Goal: Task Accomplishment & Management: Use online tool/utility

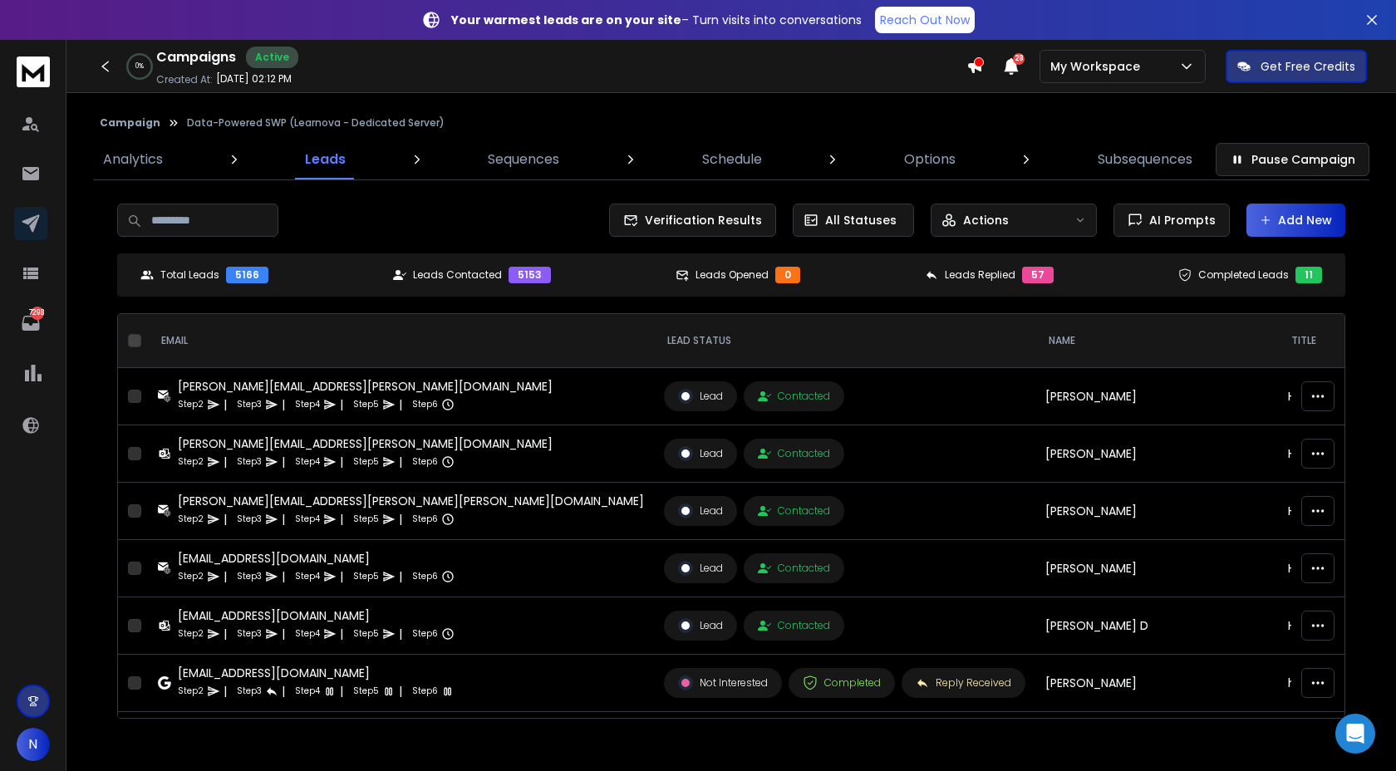
click at [1309, 226] on button "Add New" at bounding box center [1295, 220] width 99 height 33
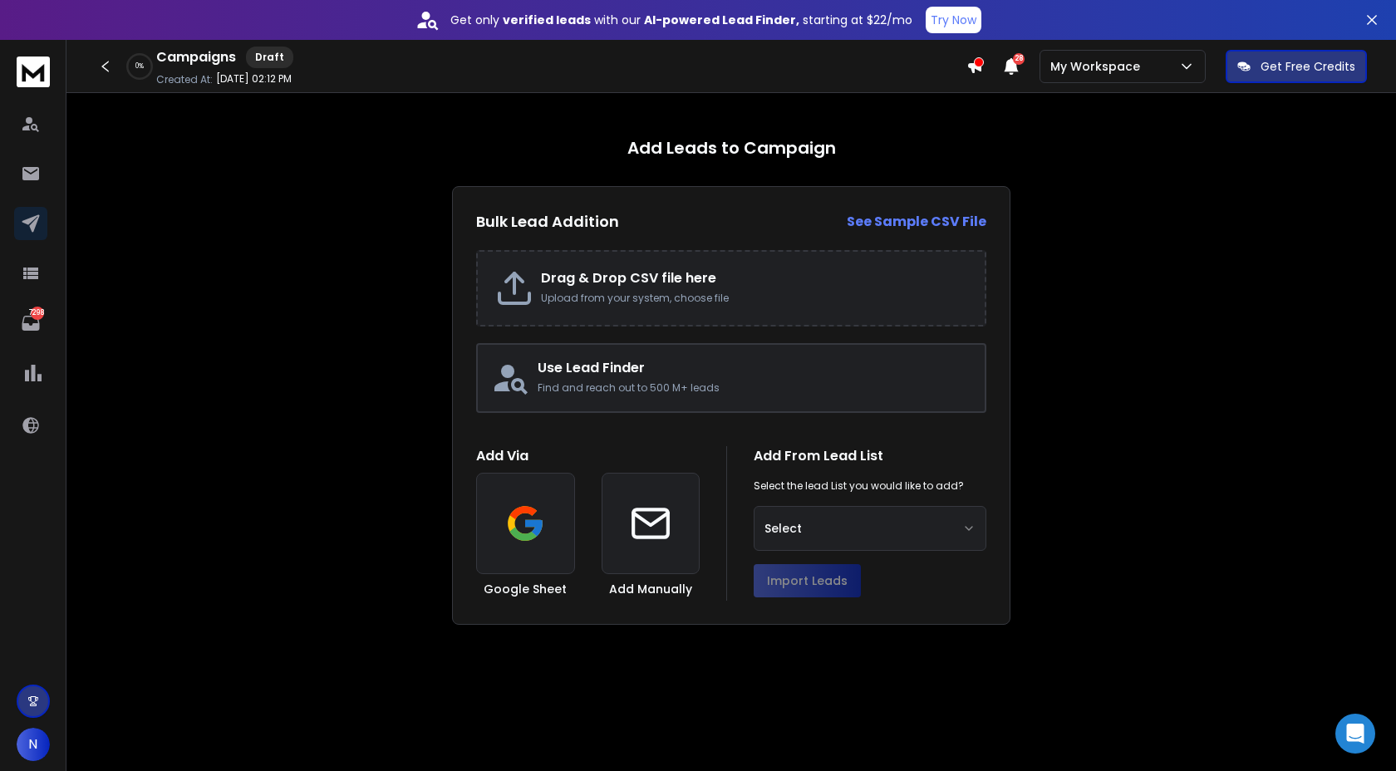
click at [686, 301] on p "Upload from your system, choose file" at bounding box center [754, 298] width 427 height 13
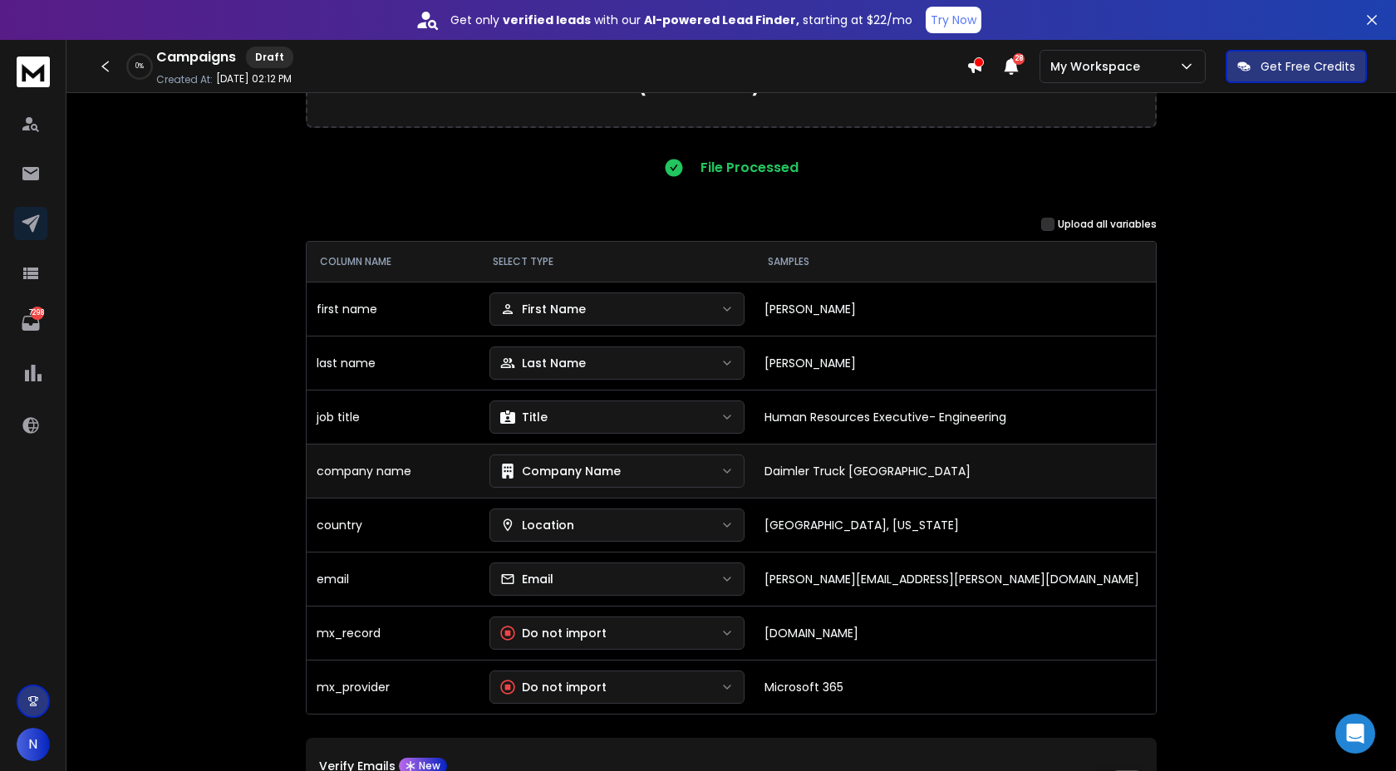
scroll to position [135, 0]
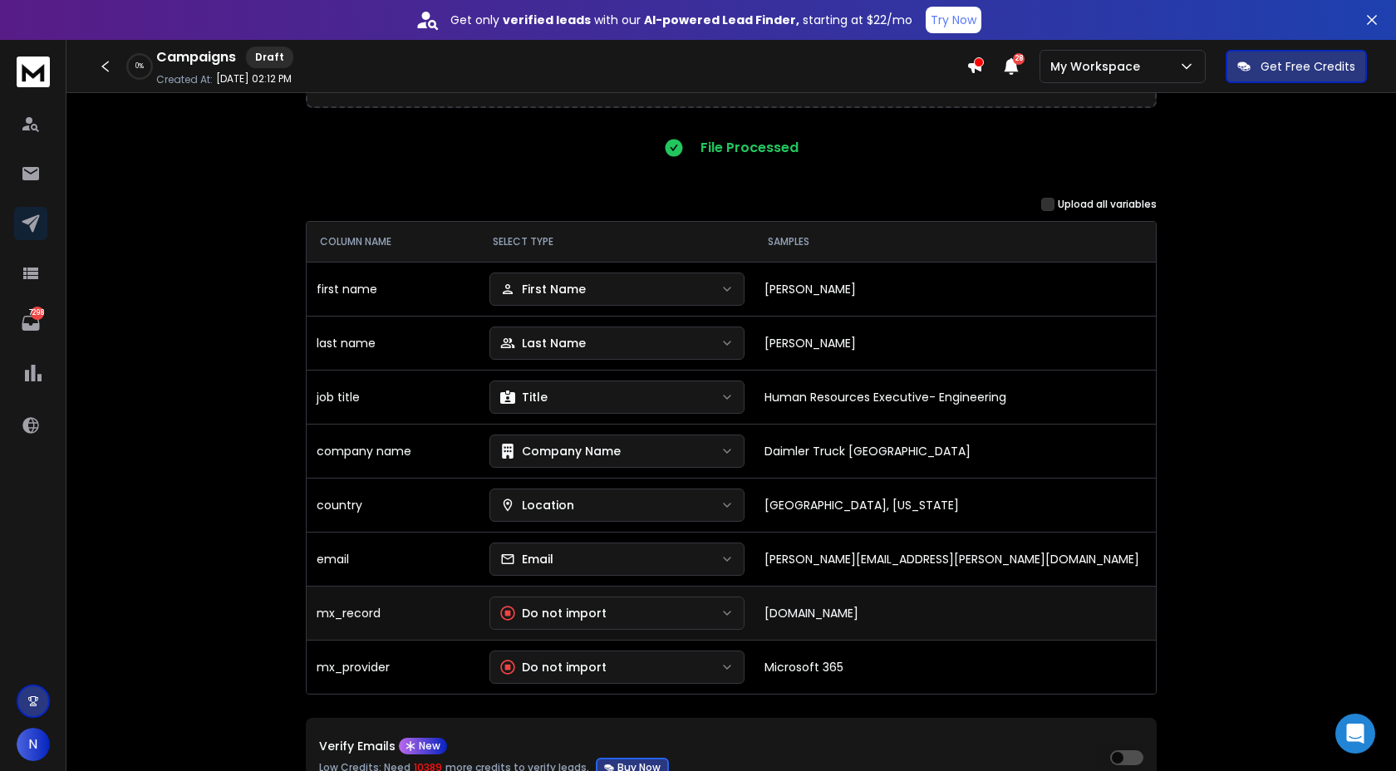
click at [597, 606] on div "Do not import" at bounding box center [553, 613] width 106 height 17
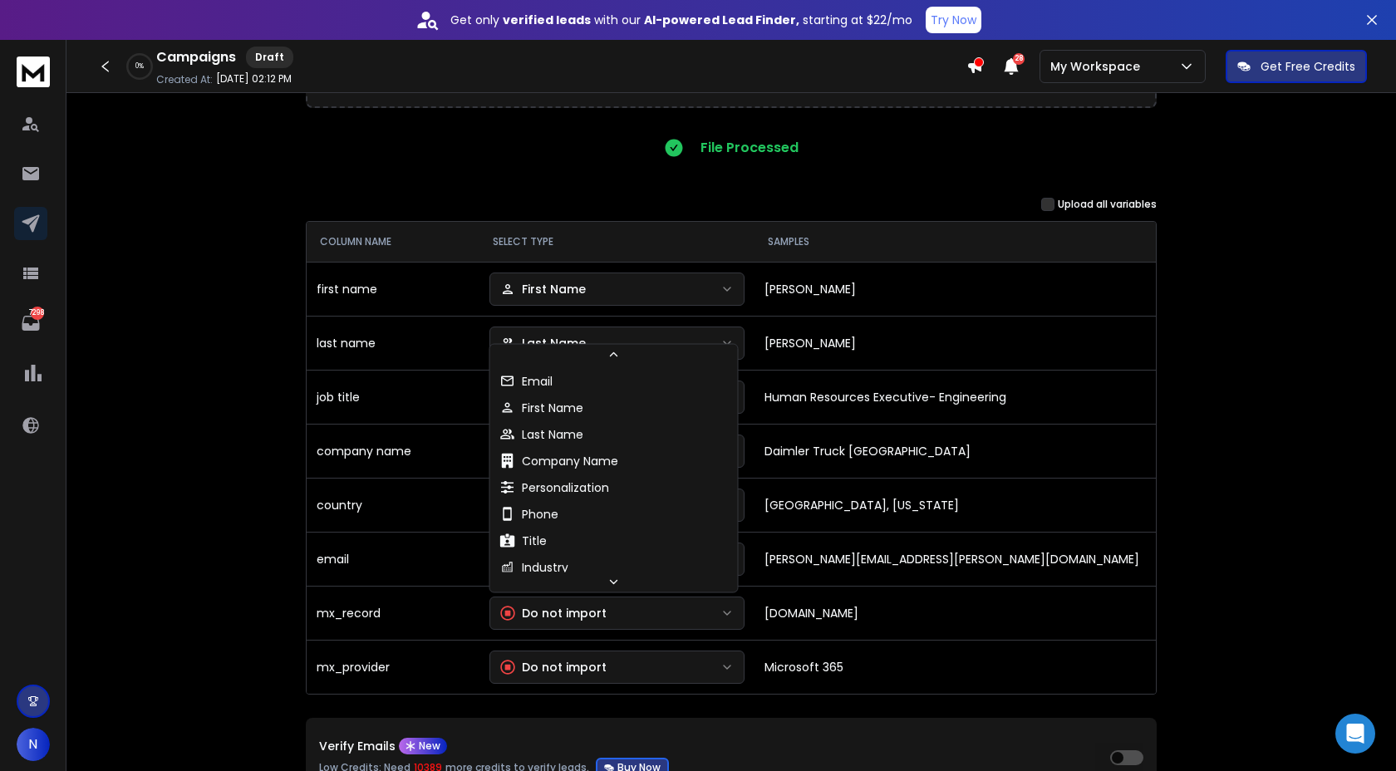
scroll to position [168, 0]
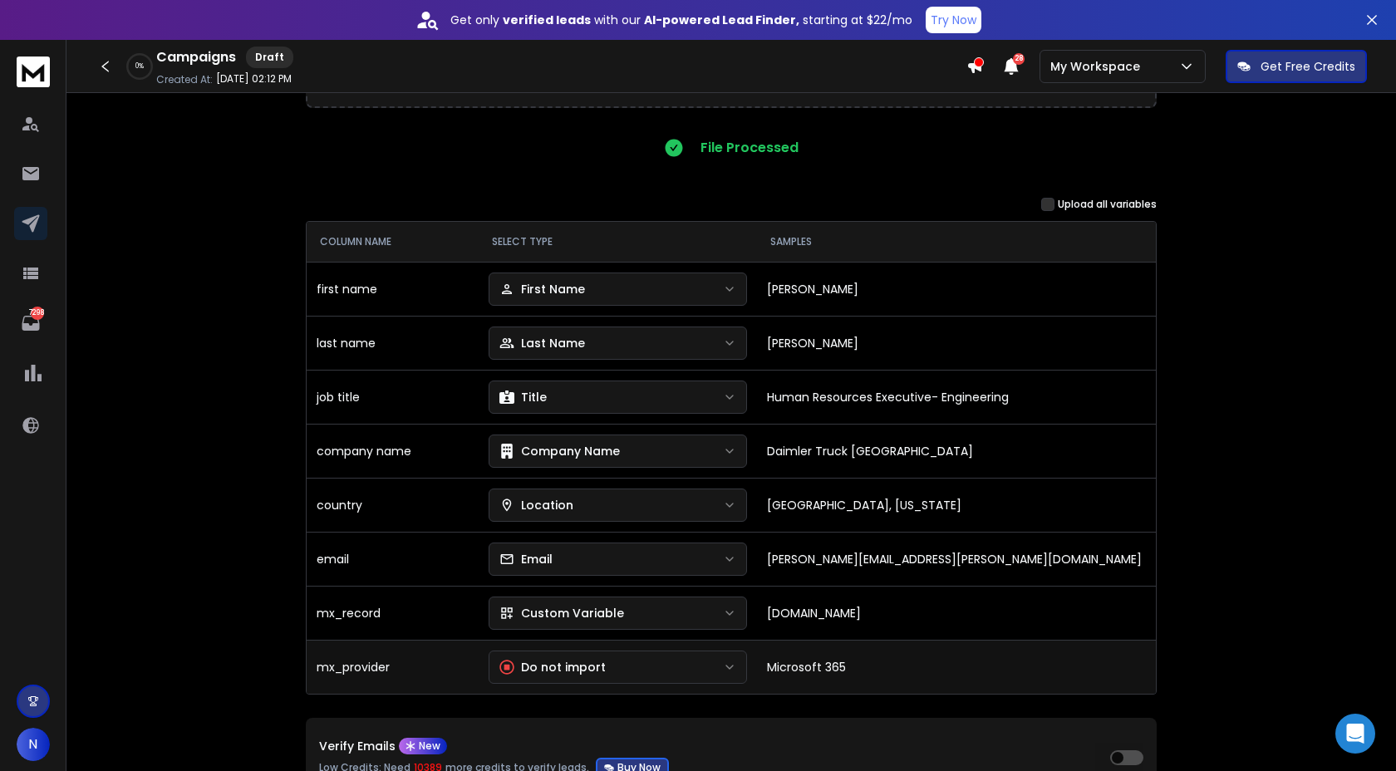
click at [599, 659] on div "Do not import" at bounding box center [552, 667] width 106 height 17
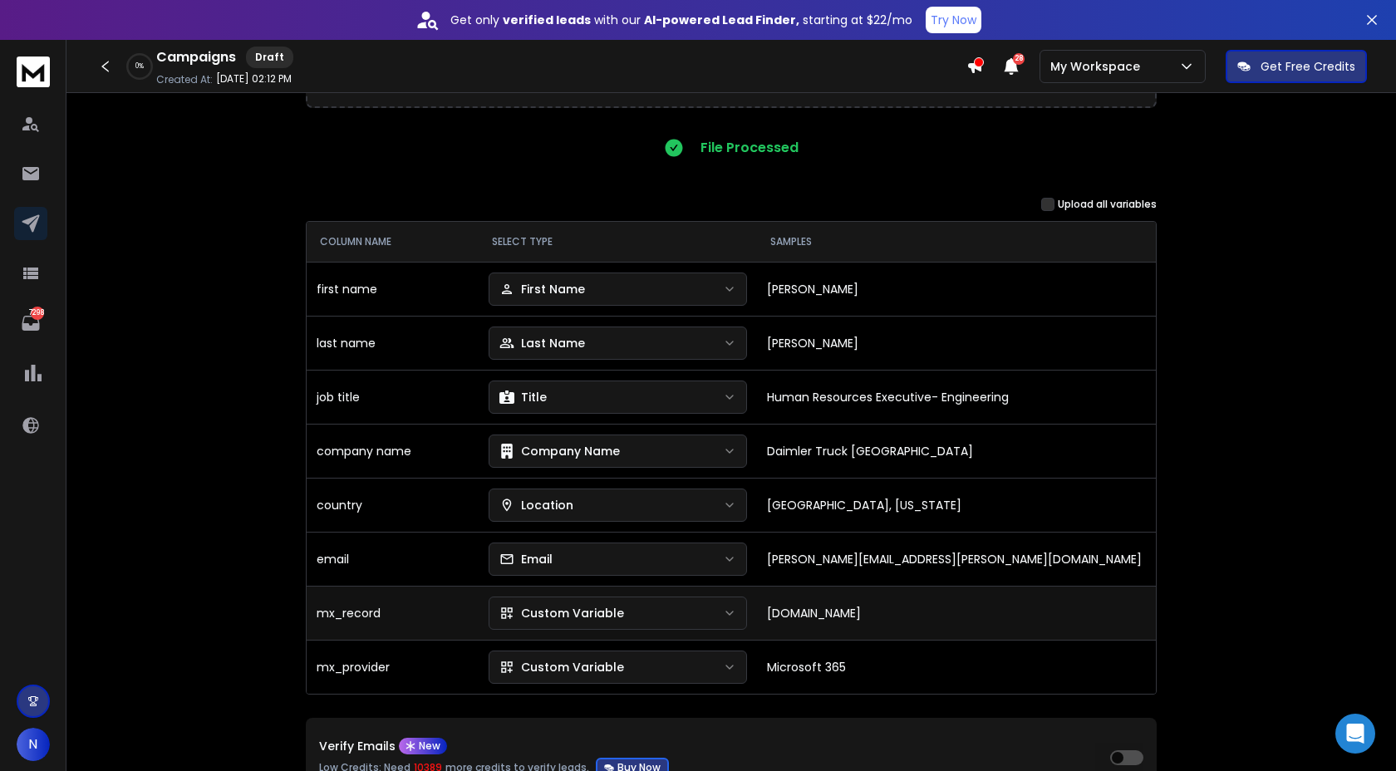
scroll to position [315, 0]
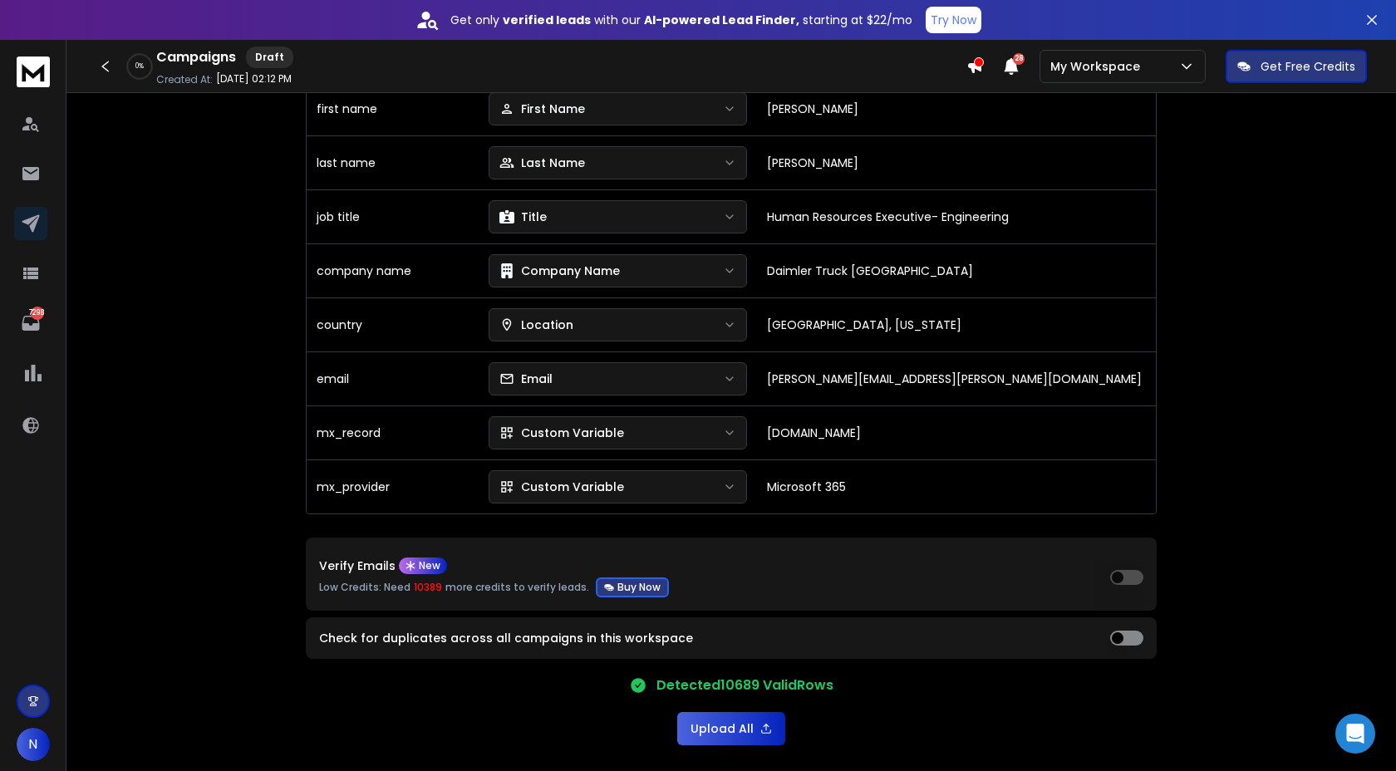
click at [703, 730] on button "Upload All" at bounding box center [731, 728] width 108 height 33
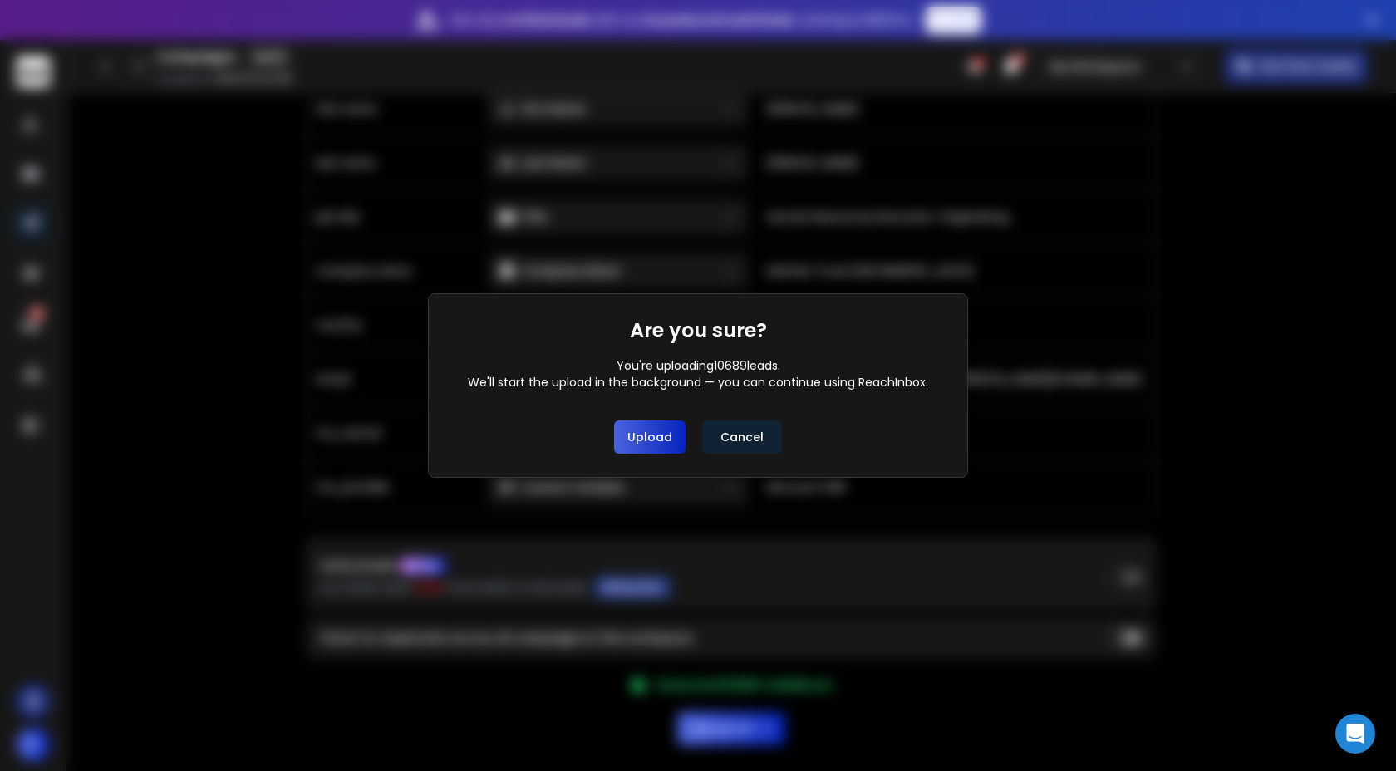
click at [663, 444] on button "Upload" at bounding box center [649, 436] width 71 height 33
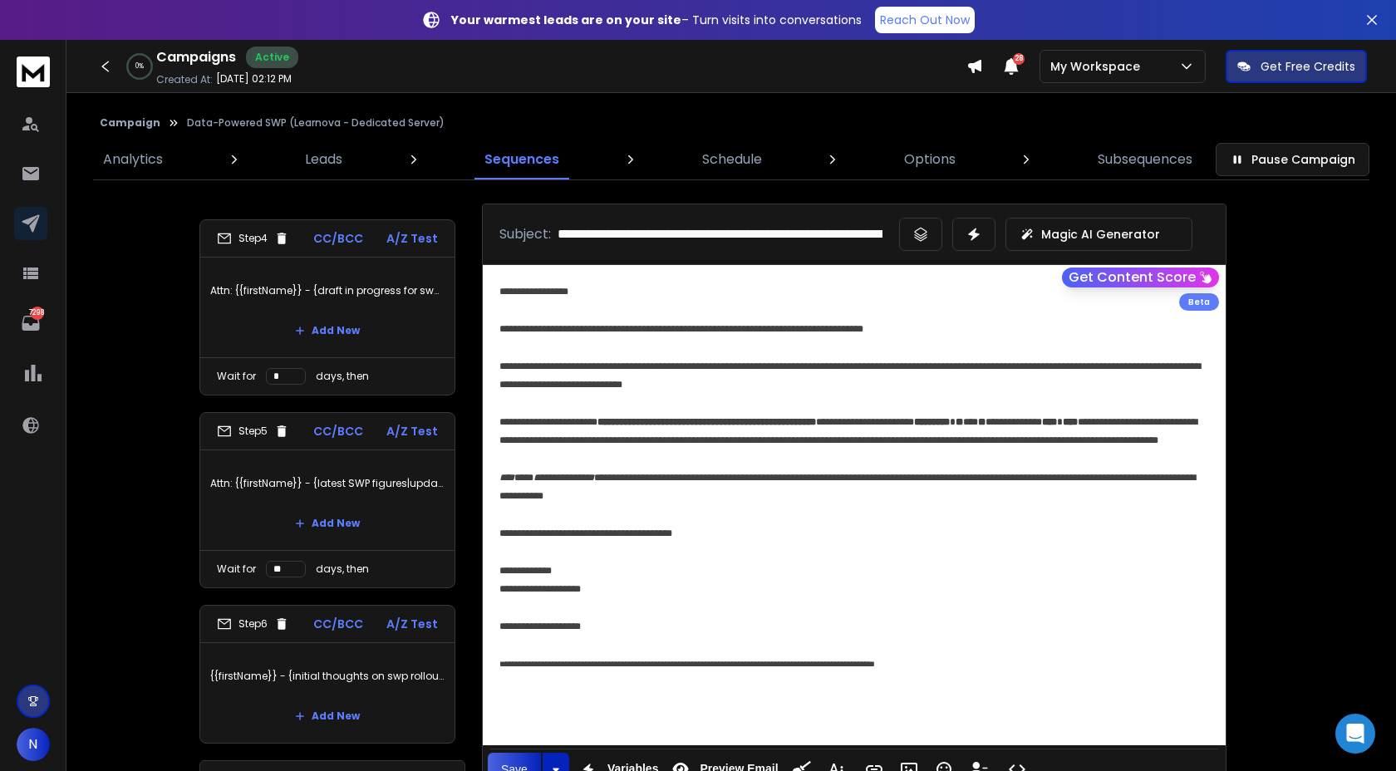
scroll to position [45, 0]
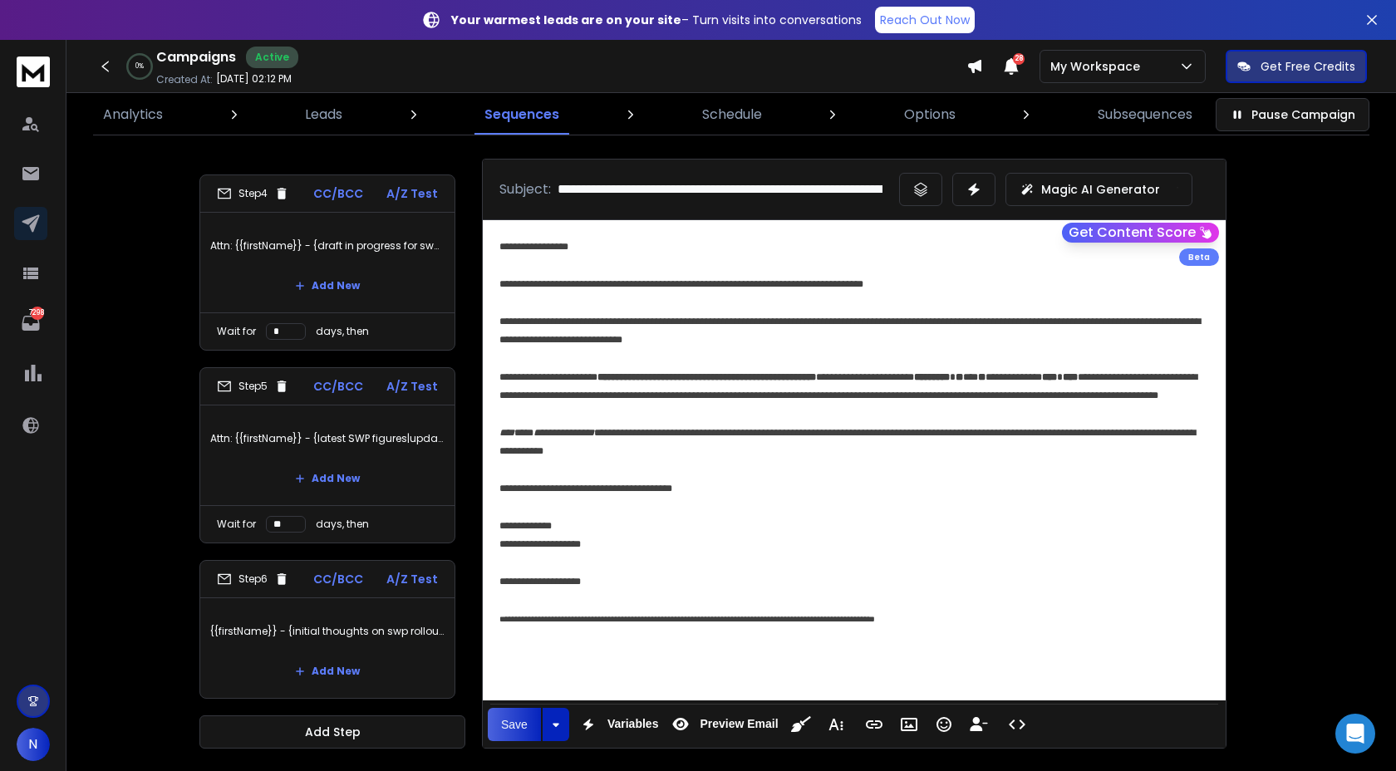
click at [348, 424] on p "Attn: {{firstName}} - {latest SWP figures|update from SHRM 2025|quick check: sk…" at bounding box center [327, 438] width 234 height 47
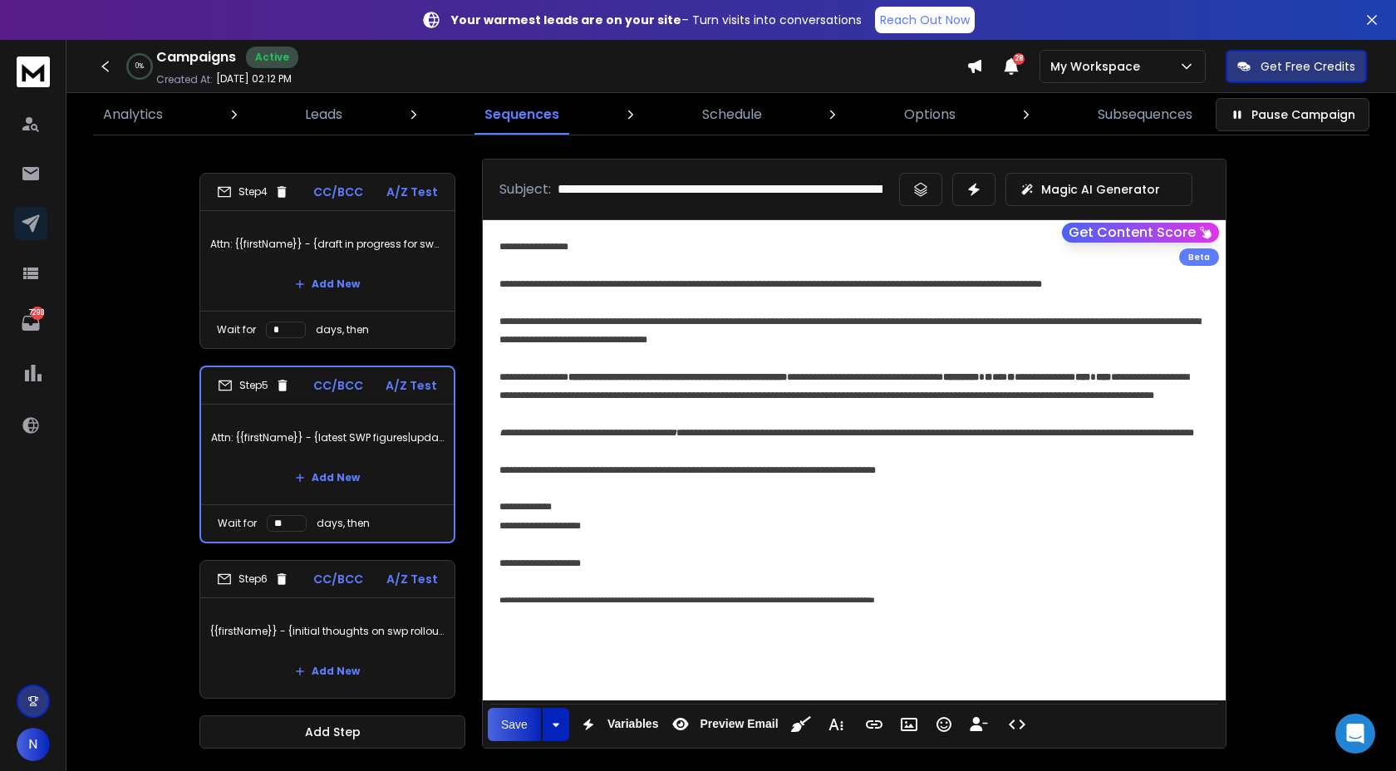
click at [288, 636] on p "{{firstName}} - {initial thoughts on swp rollout|review current formation mappi…" at bounding box center [327, 631] width 234 height 47
type input "**********"
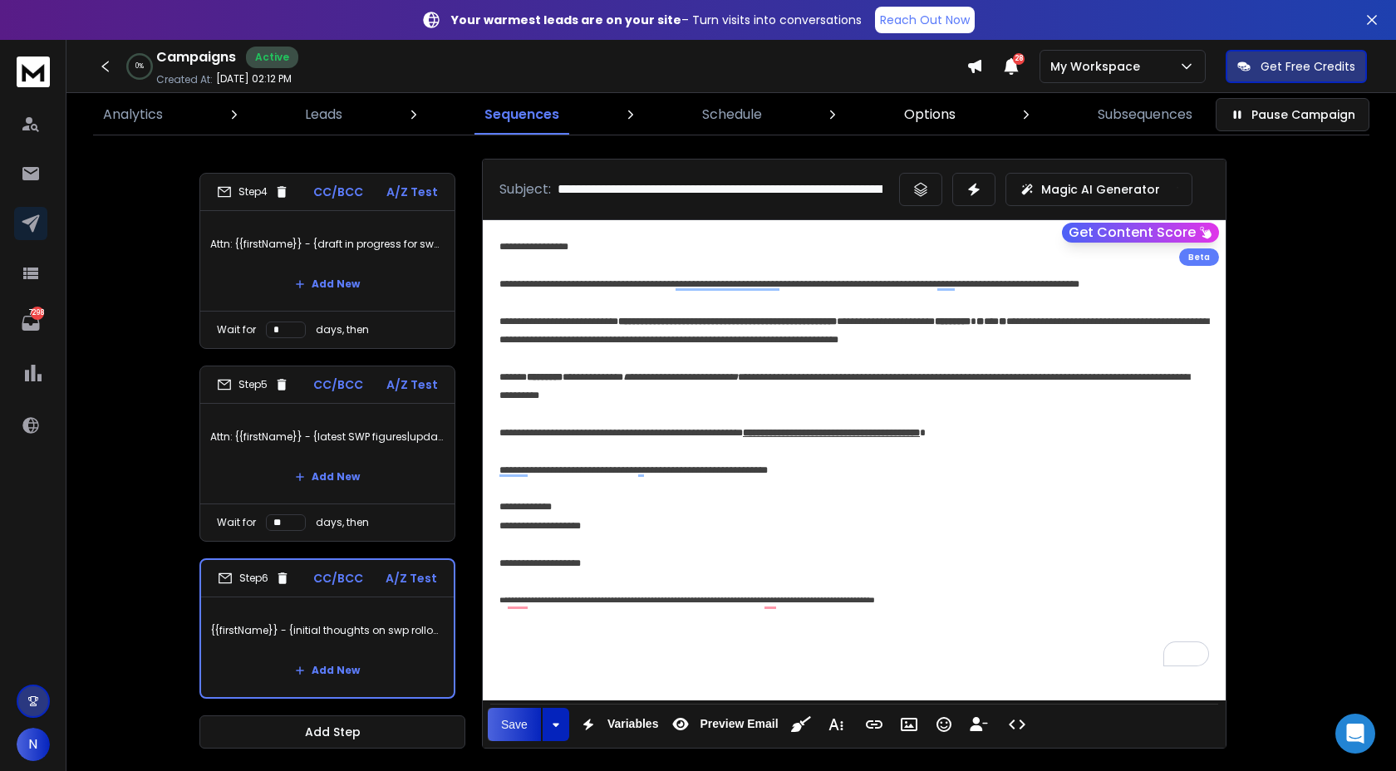
click at [926, 115] on p "Options" at bounding box center [930, 115] width 52 height 20
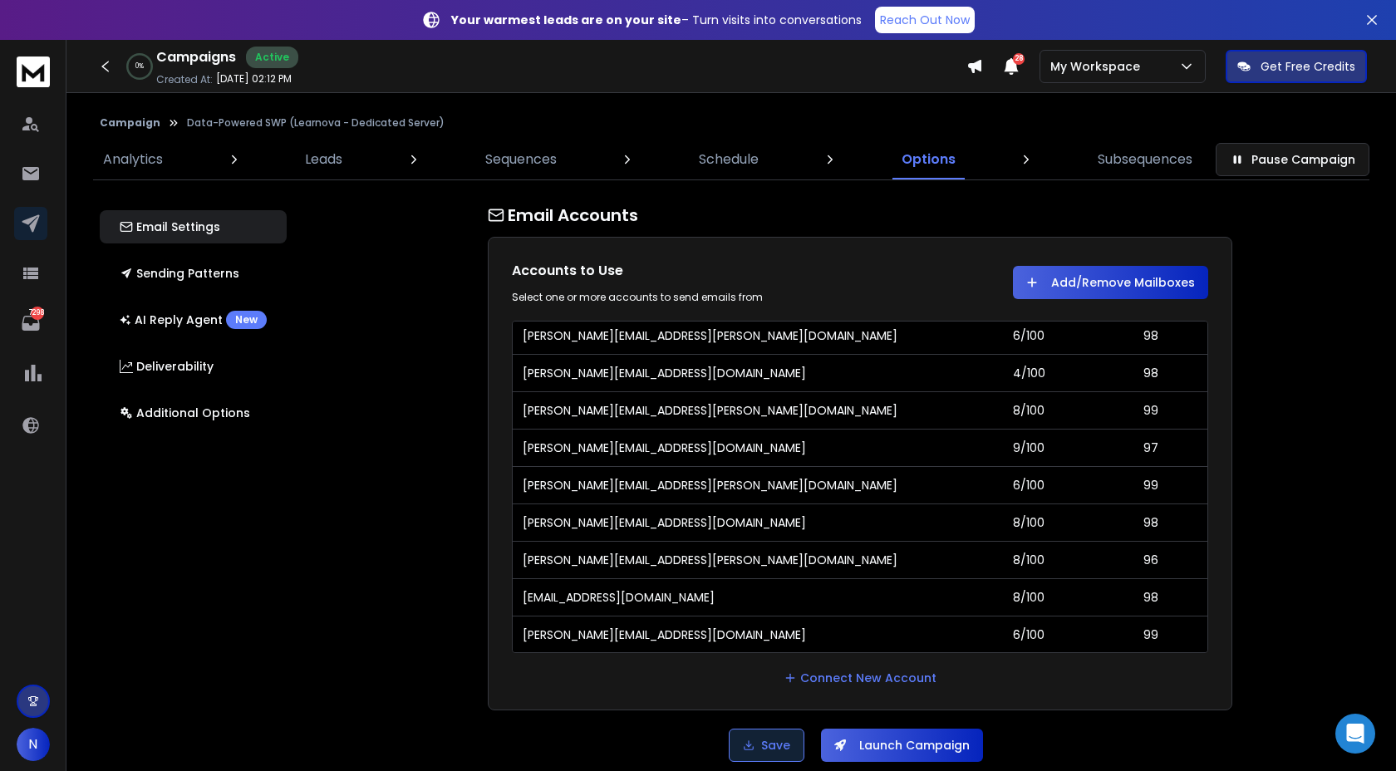
click at [763, 753] on button "Save" at bounding box center [767, 745] width 76 height 33
click at [554, 770] on div "Your warmest leads are on your site – Turn visits into conversations Reach Out …" at bounding box center [698, 385] width 1396 height 771
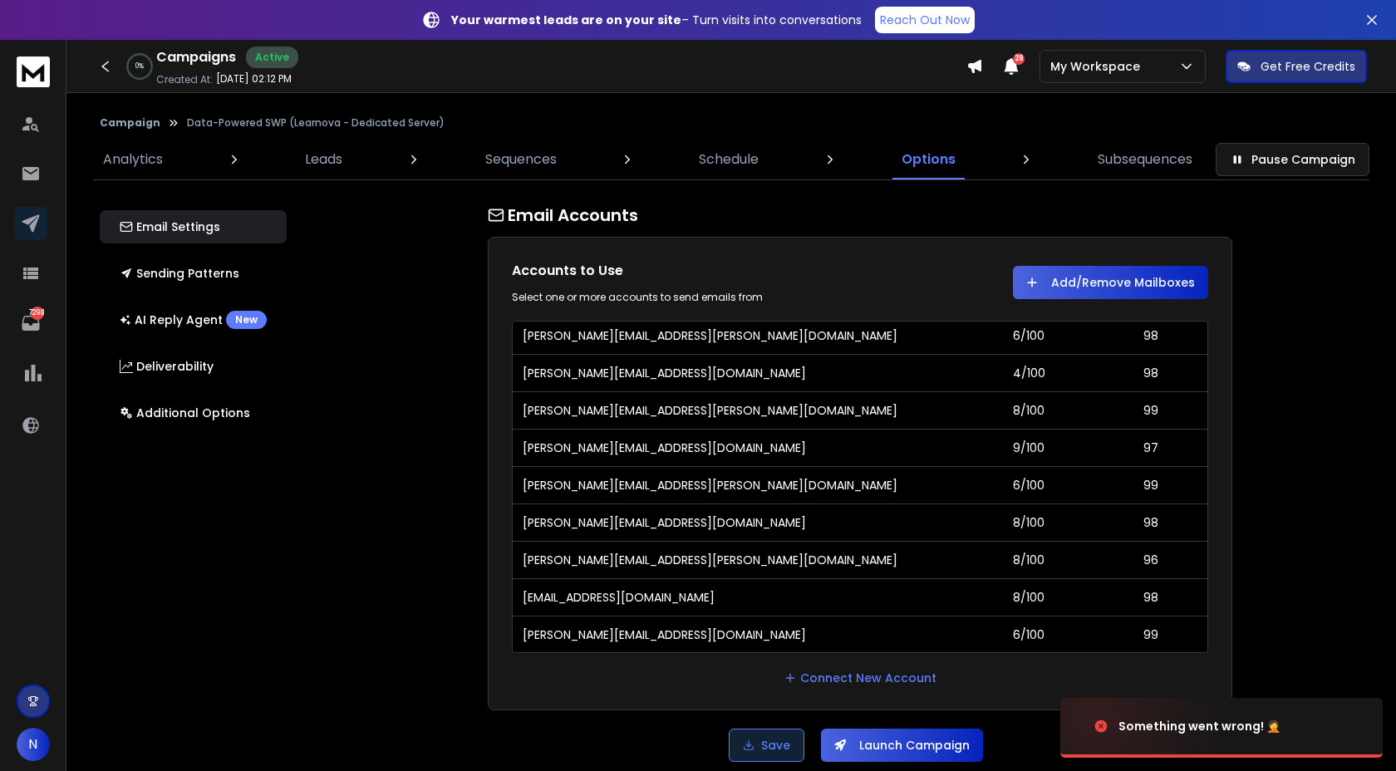
click at [768, 749] on button "Save" at bounding box center [767, 745] width 76 height 33
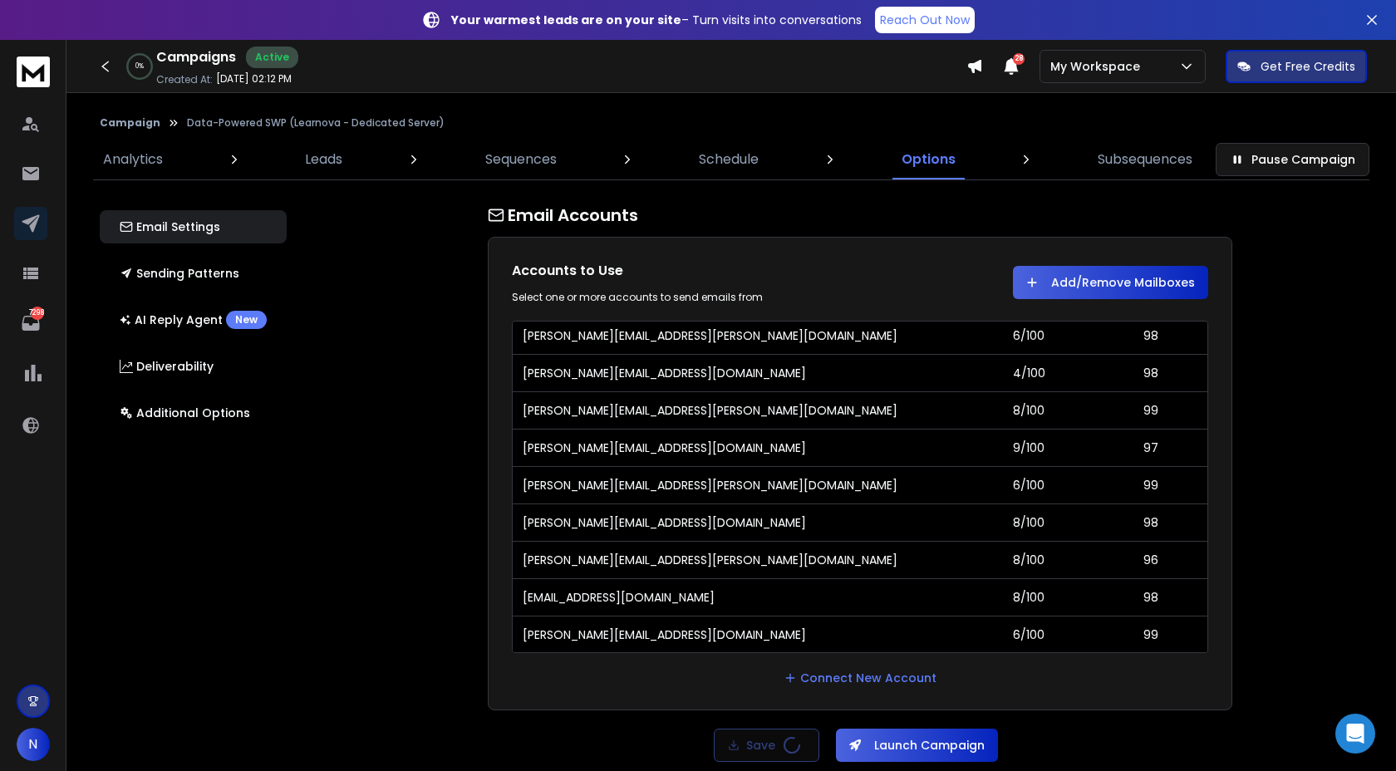
click at [267, 590] on div "Email Settings Sending Patterns AI Reply Agent New Deliverability Additional Op…" at bounding box center [763, 463] width 1326 height 518
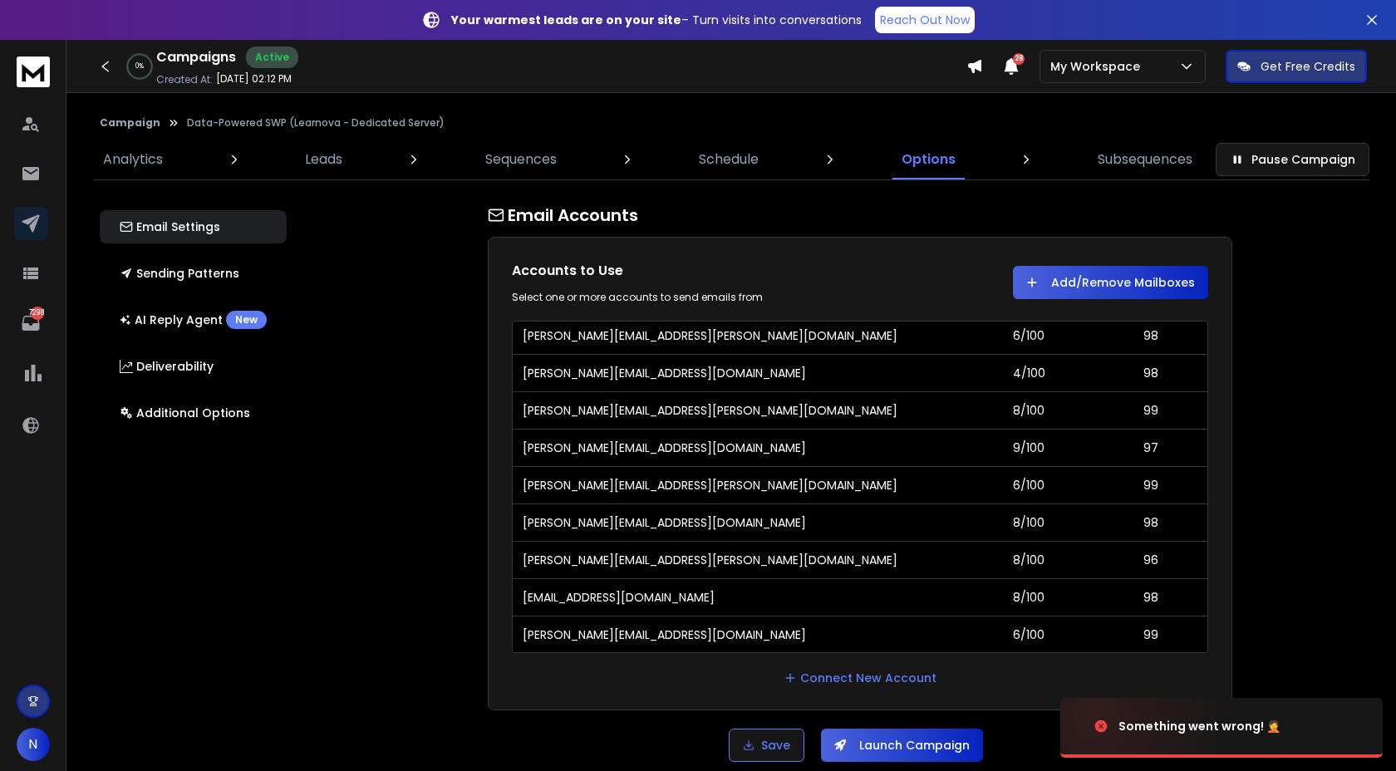
click at [909, 749] on button "Launch Campaign" at bounding box center [902, 745] width 162 height 33
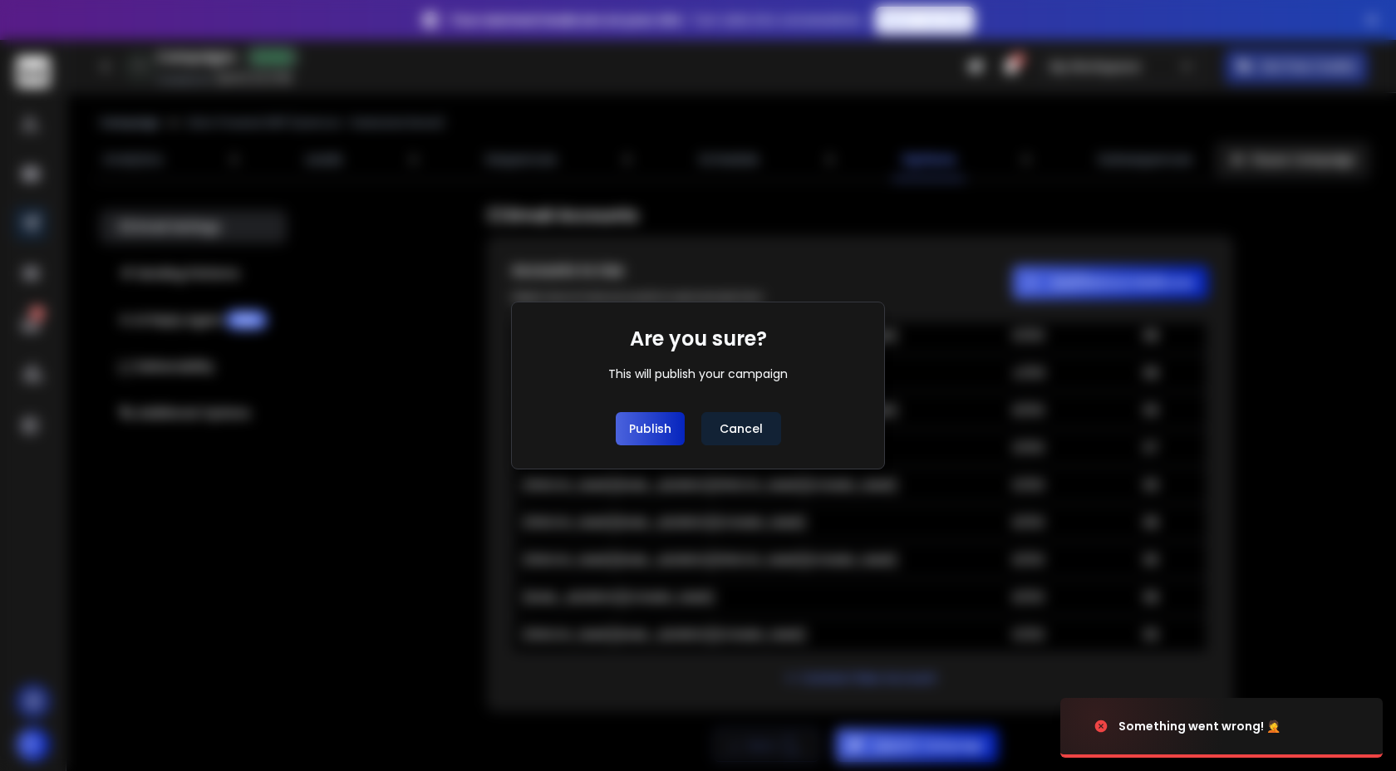
click at [644, 426] on button "Publish" at bounding box center [650, 428] width 69 height 33
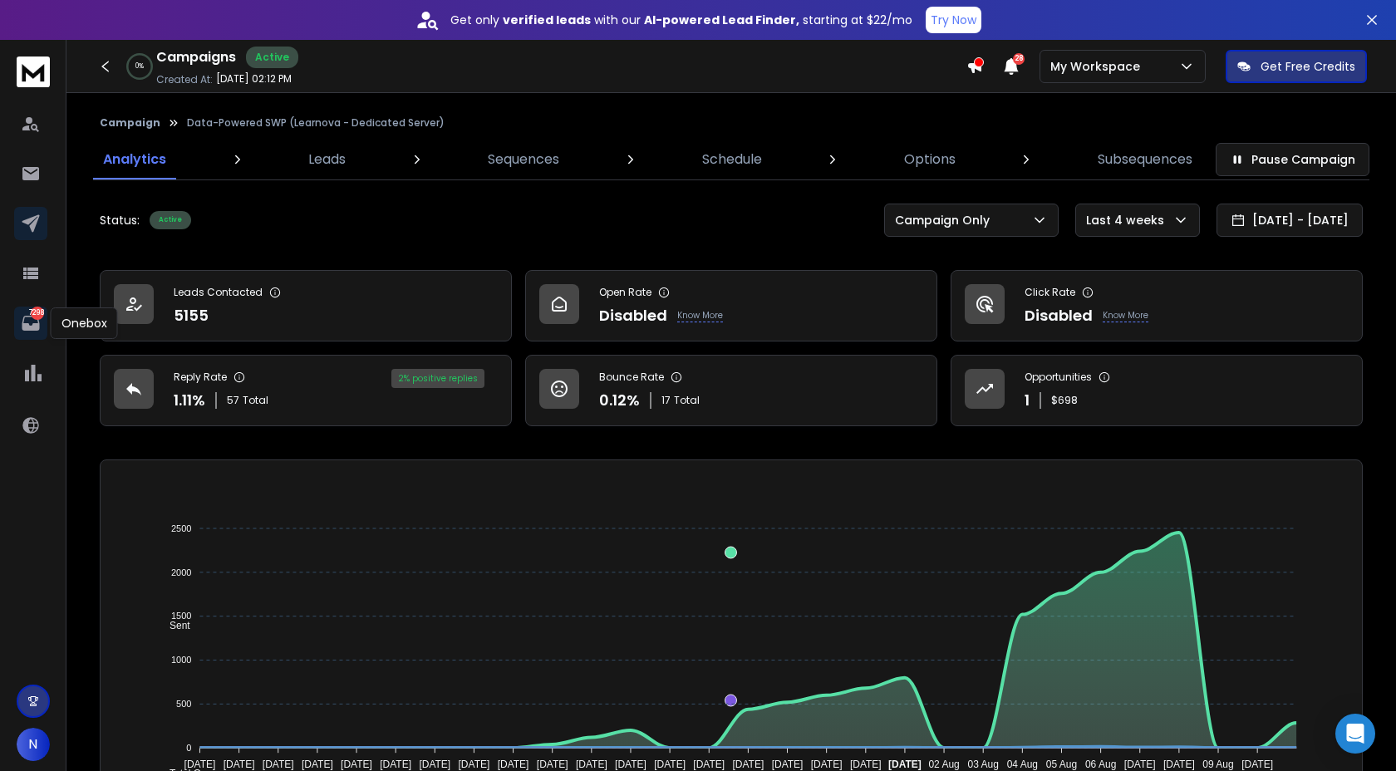
click at [26, 321] on icon at bounding box center [31, 323] width 20 height 20
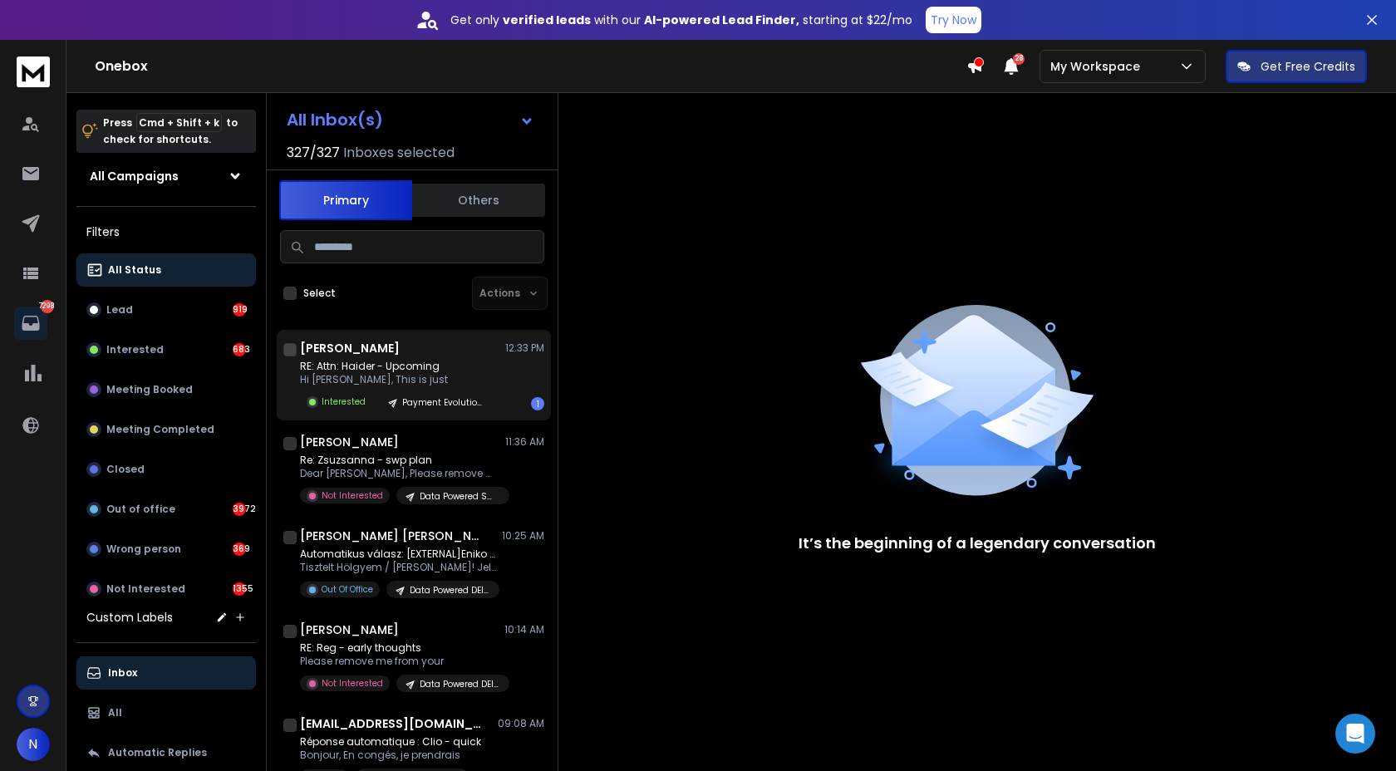
click at [451, 380] on p "Hi [PERSON_NAME], This is just" at bounding box center [396, 379] width 192 height 13
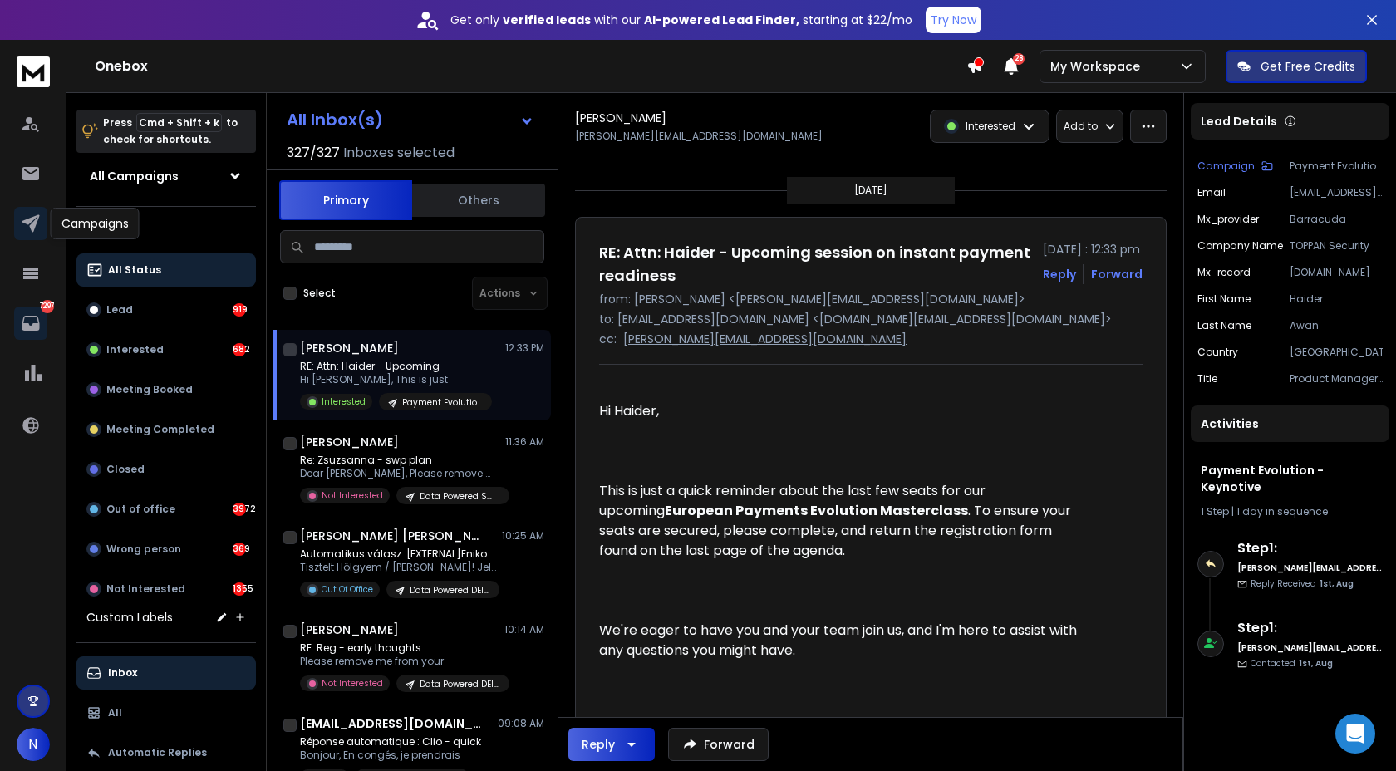
click at [28, 219] on icon at bounding box center [30, 222] width 17 height 17
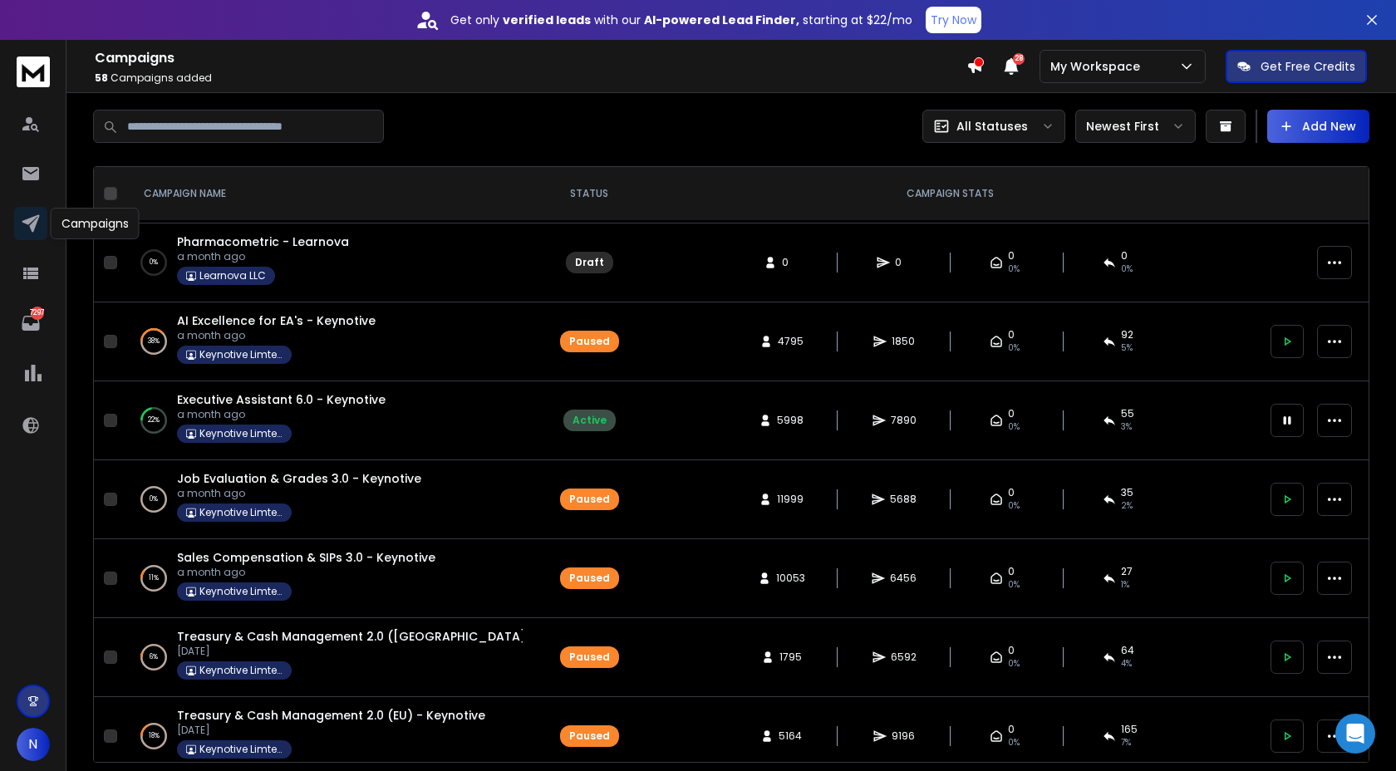
scroll to position [106, 0]
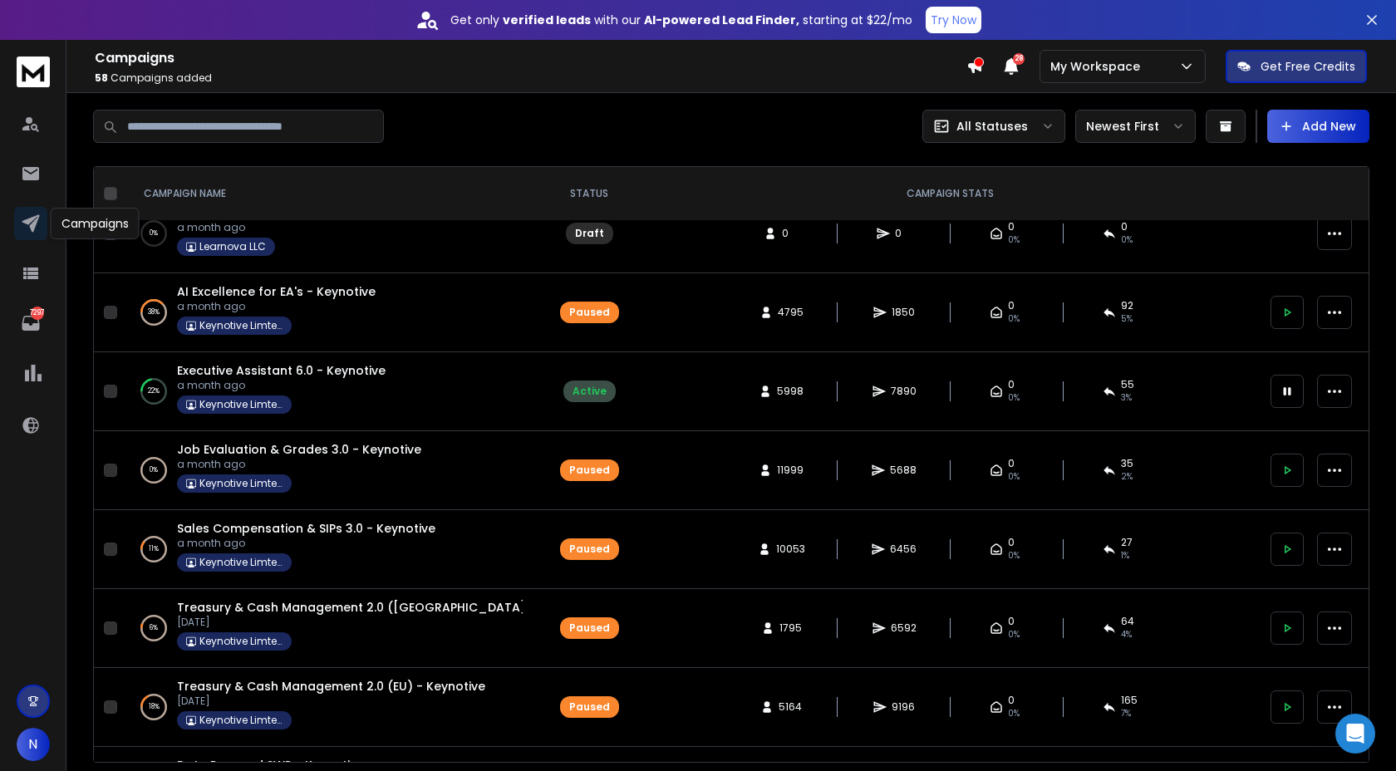
click at [313, 372] on span "Executive Assistant 6.0 - Keynotive" at bounding box center [281, 370] width 209 height 17
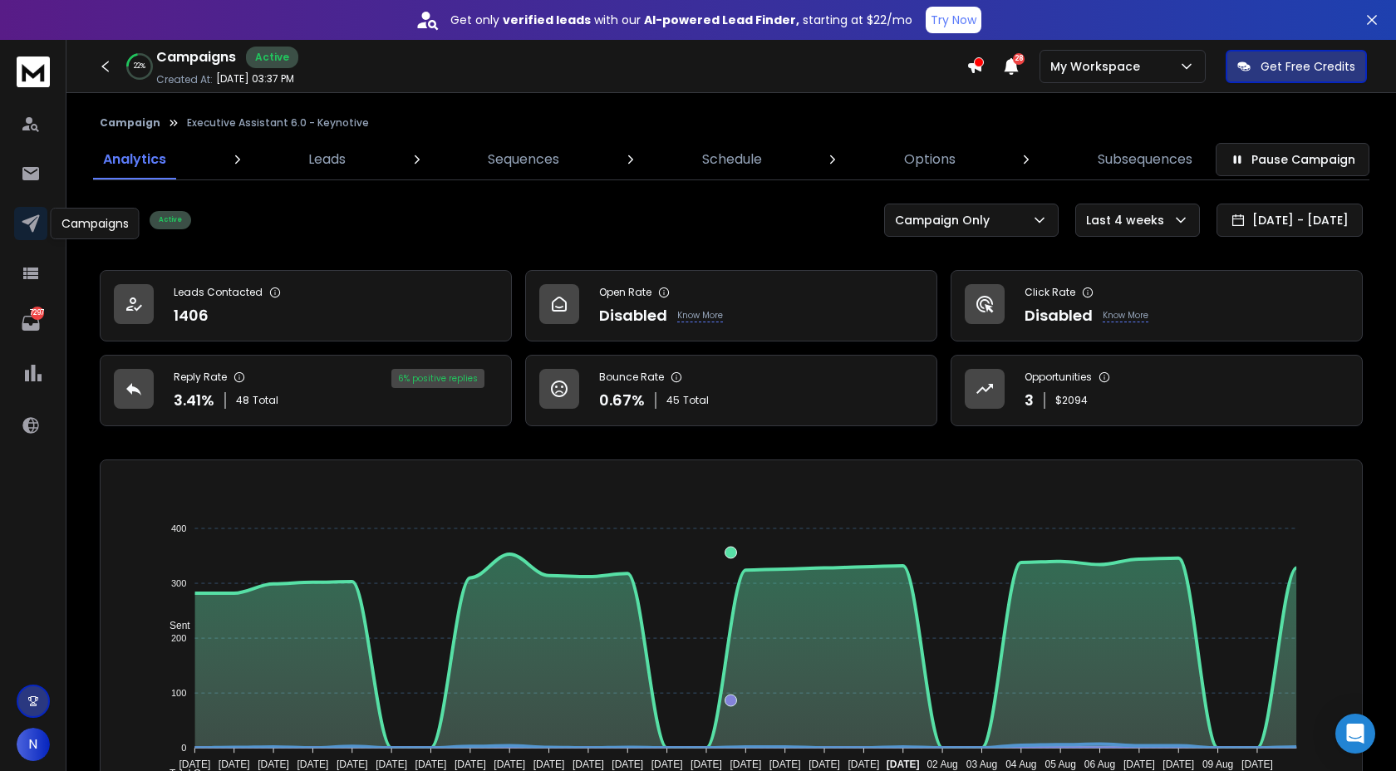
click at [39, 215] on icon at bounding box center [31, 224] width 20 height 20
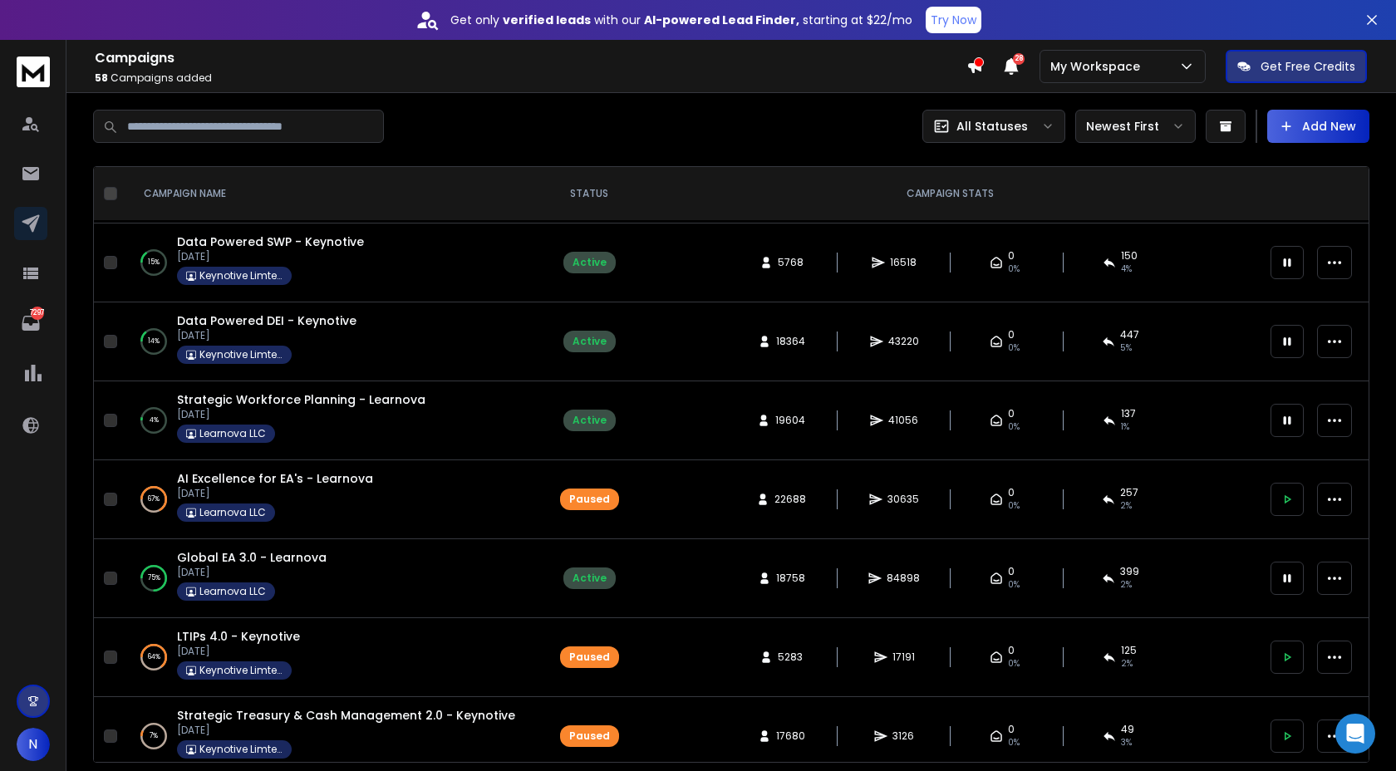
scroll to position [633, 0]
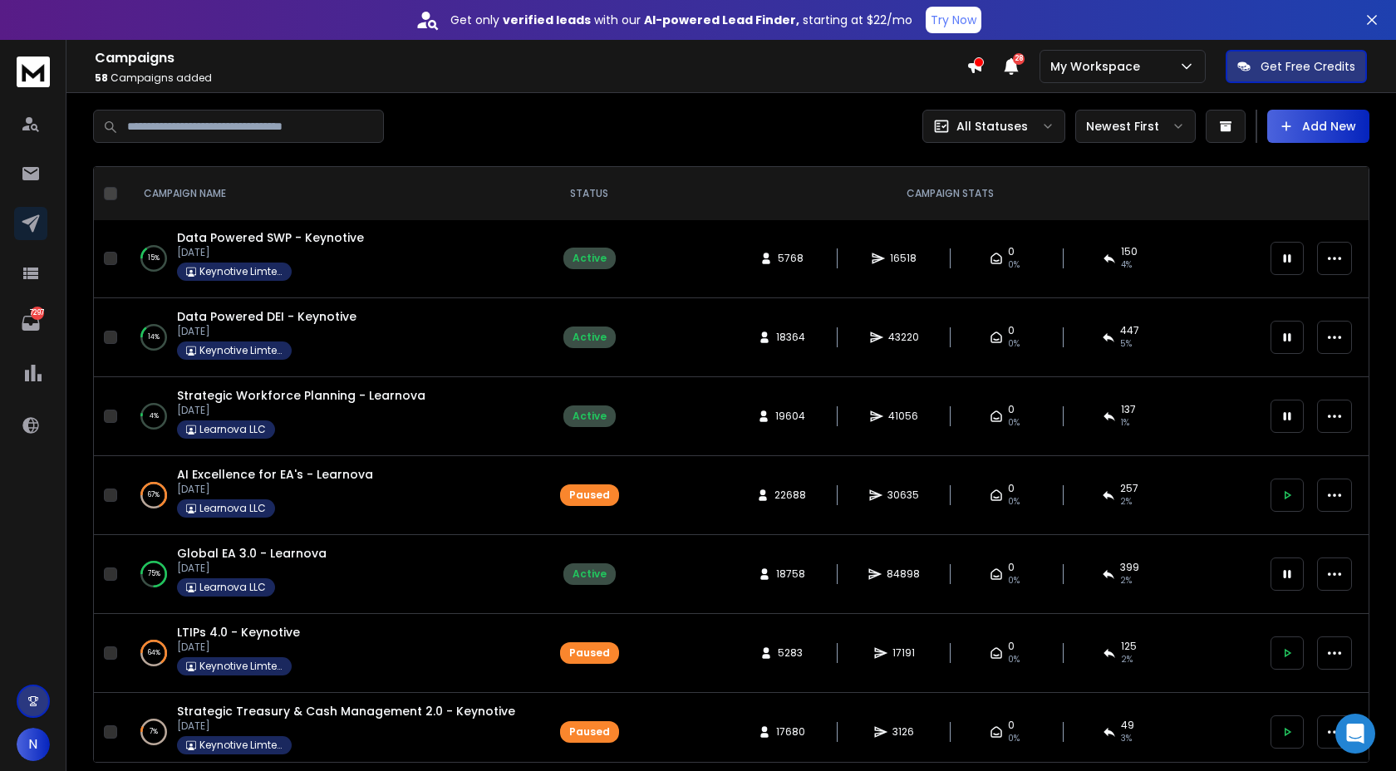
click at [255, 553] on span "Global EA 3.0 - Learnova" at bounding box center [252, 553] width 150 height 17
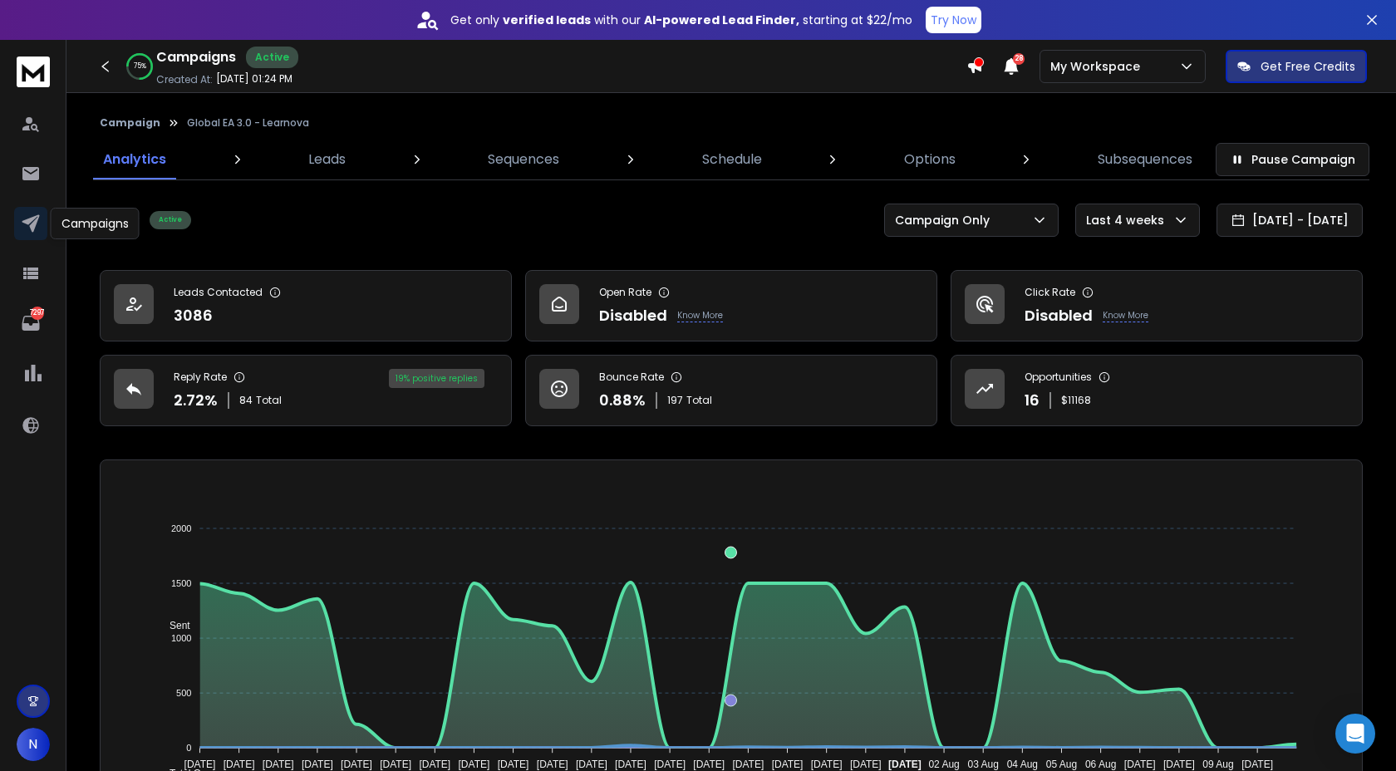
click at [34, 219] on icon at bounding box center [30, 222] width 17 height 17
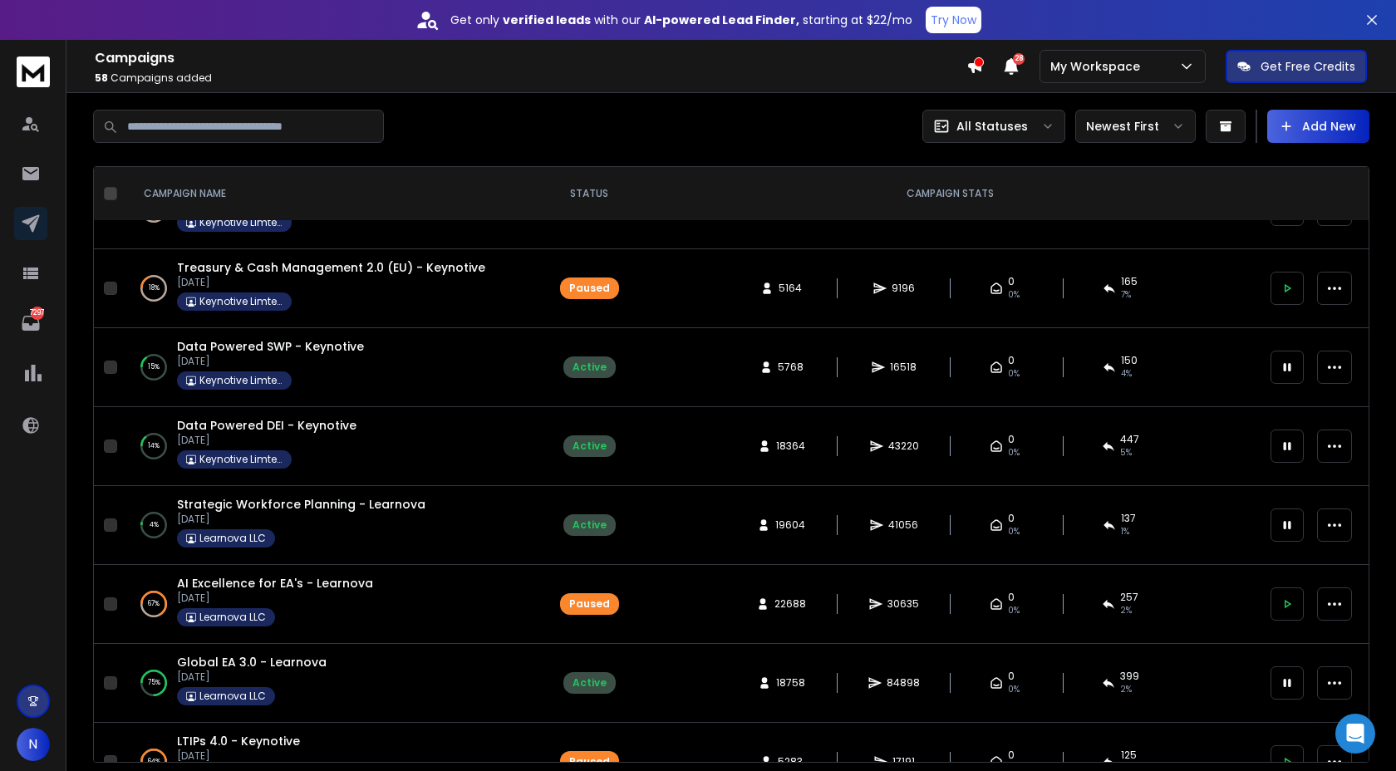
scroll to position [520, 0]
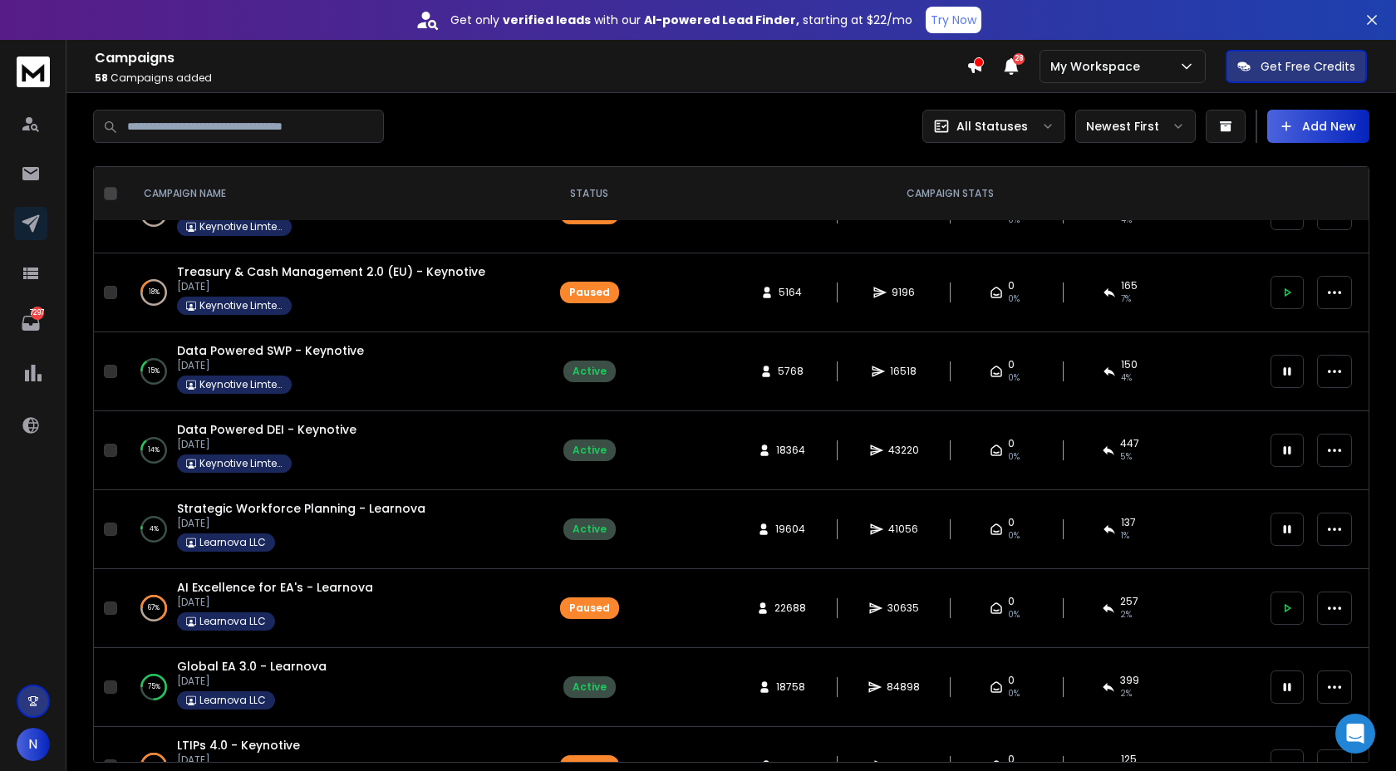
click at [280, 425] on span "Data Powered DEI - Keynotive" at bounding box center [266, 429] width 179 height 17
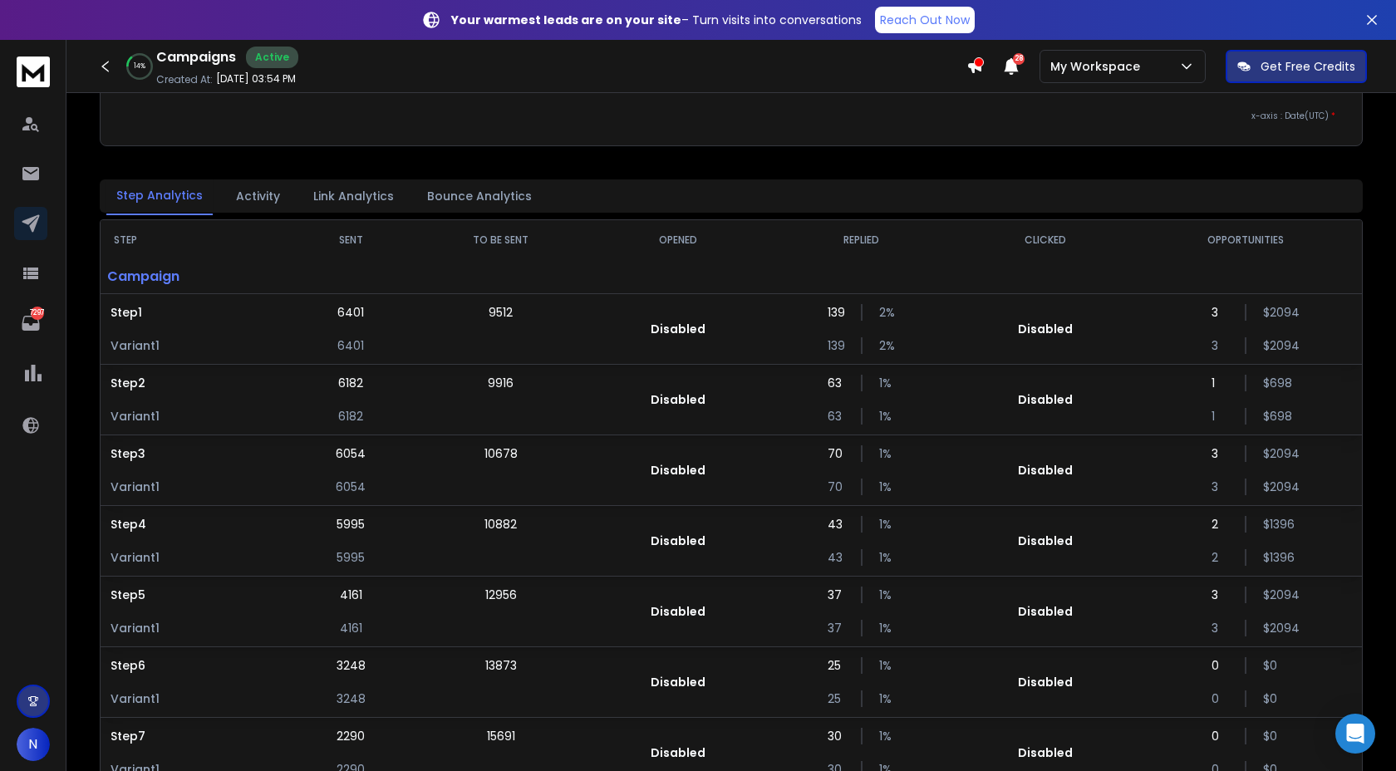
scroll to position [731, 0]
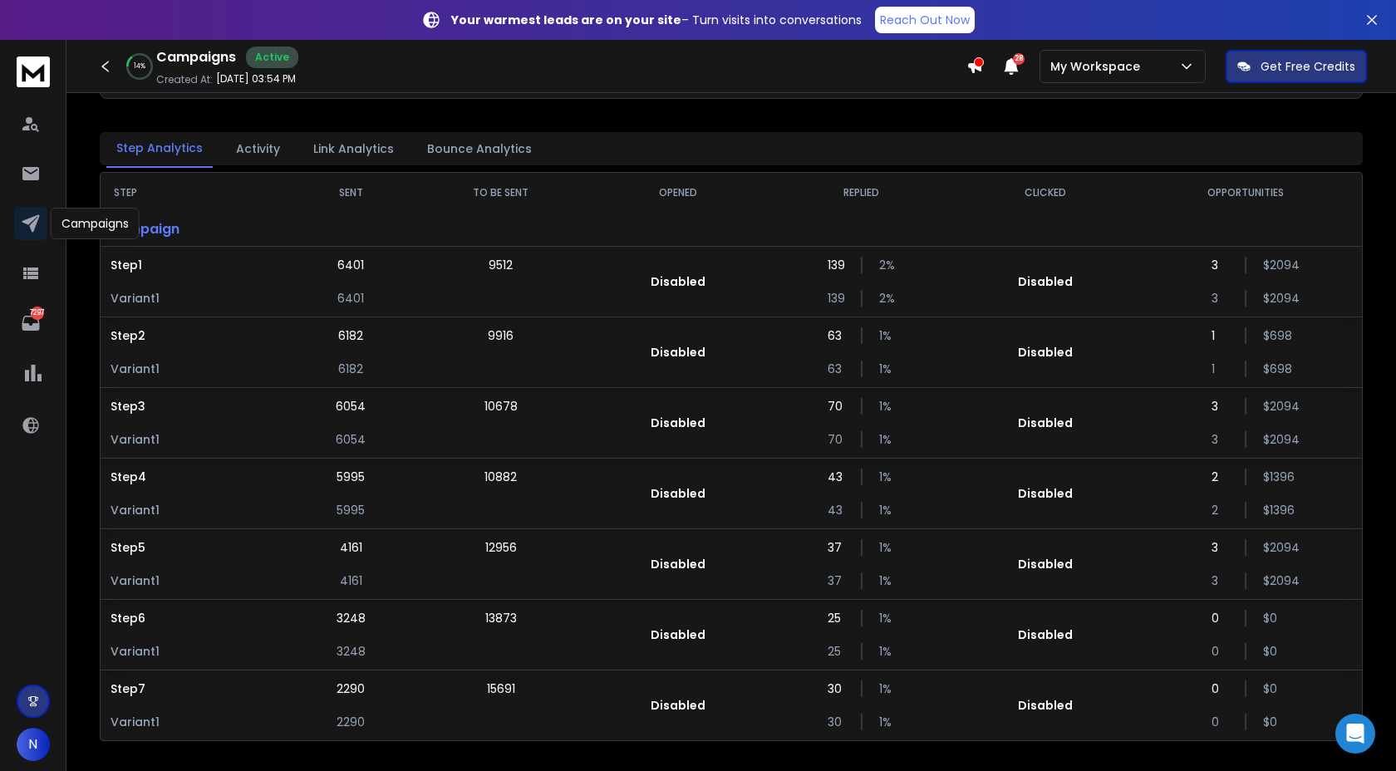
click at [43, 214] on link at bounding box center [30, 223] width 33 height 33
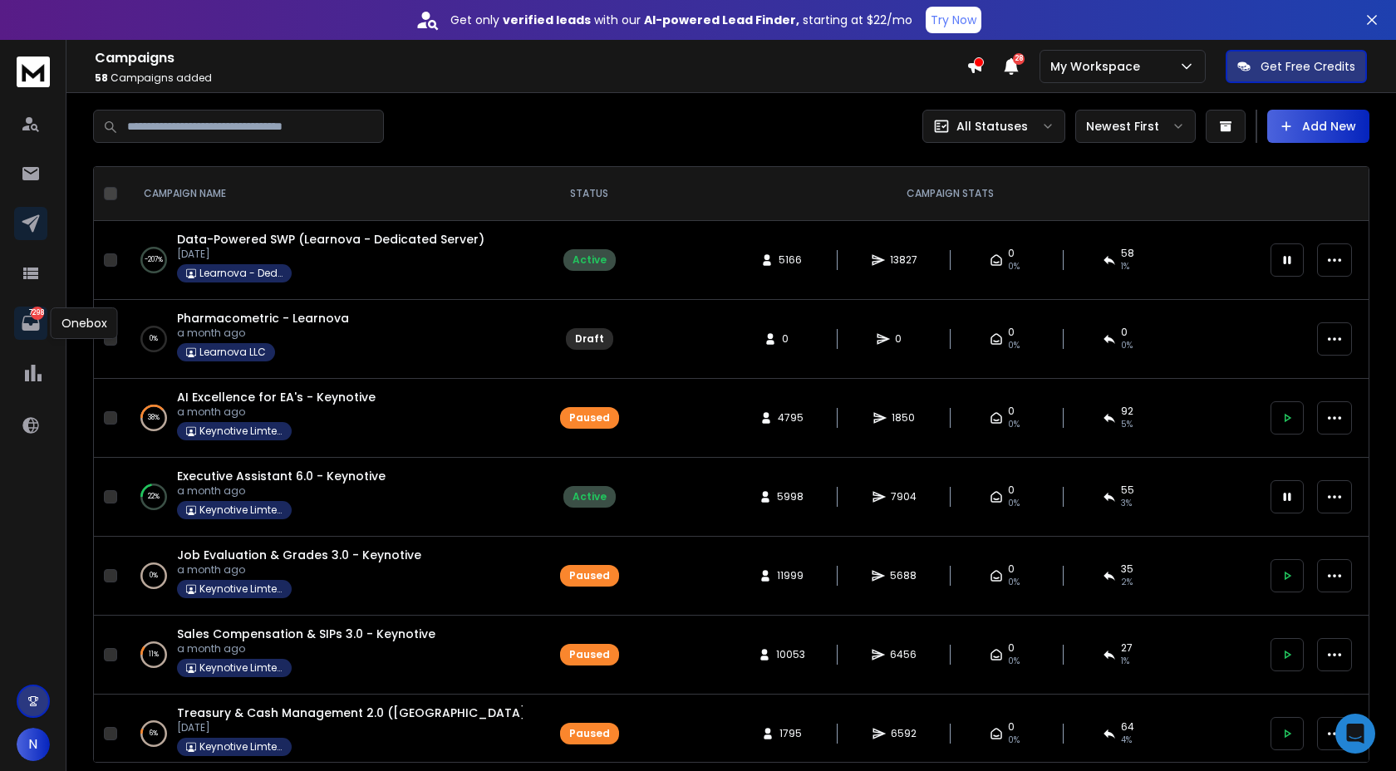
click at [33, 320] on p "7298" at bounding box center [37, 313] width 13 height 13
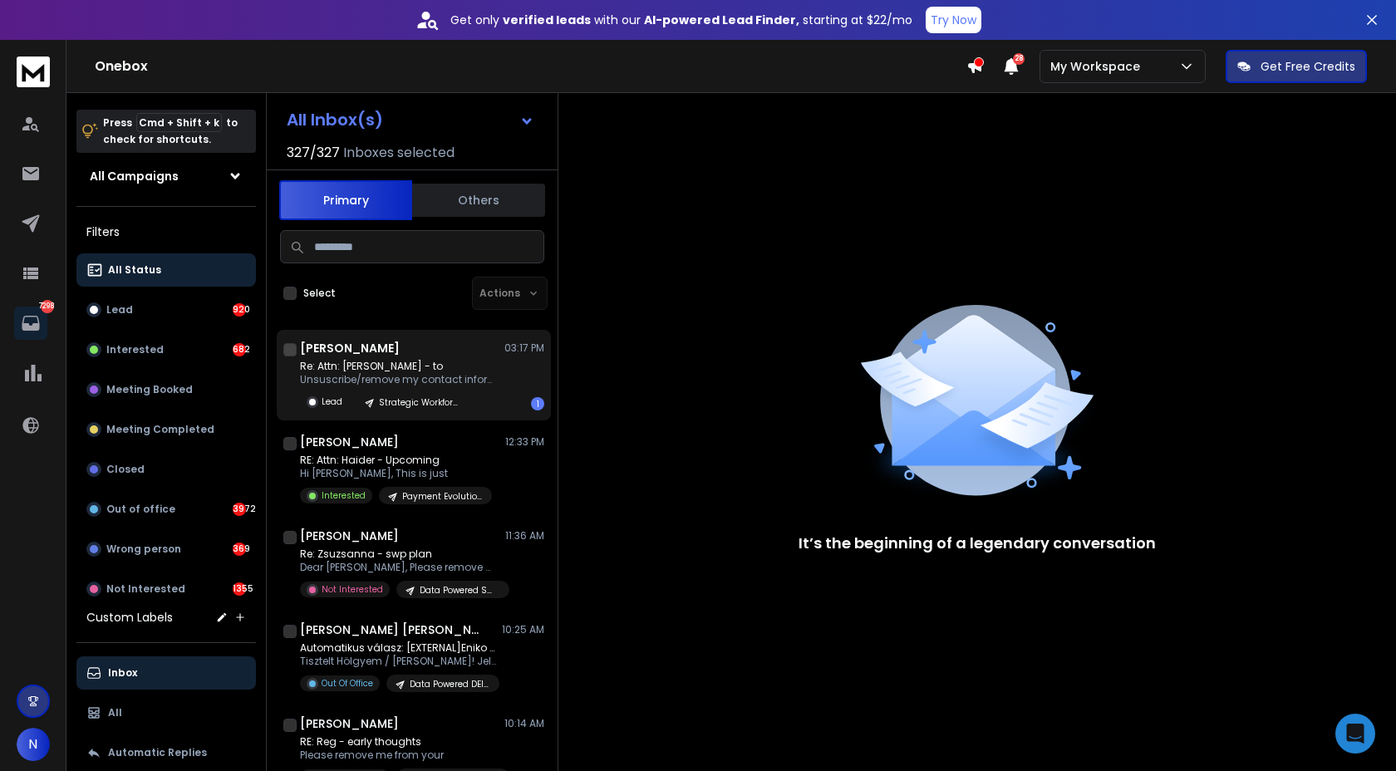
click at [433, 353] on div "Kristine Carlston 03:17 PM" at bounding box center [422, 348] width 244 height 17
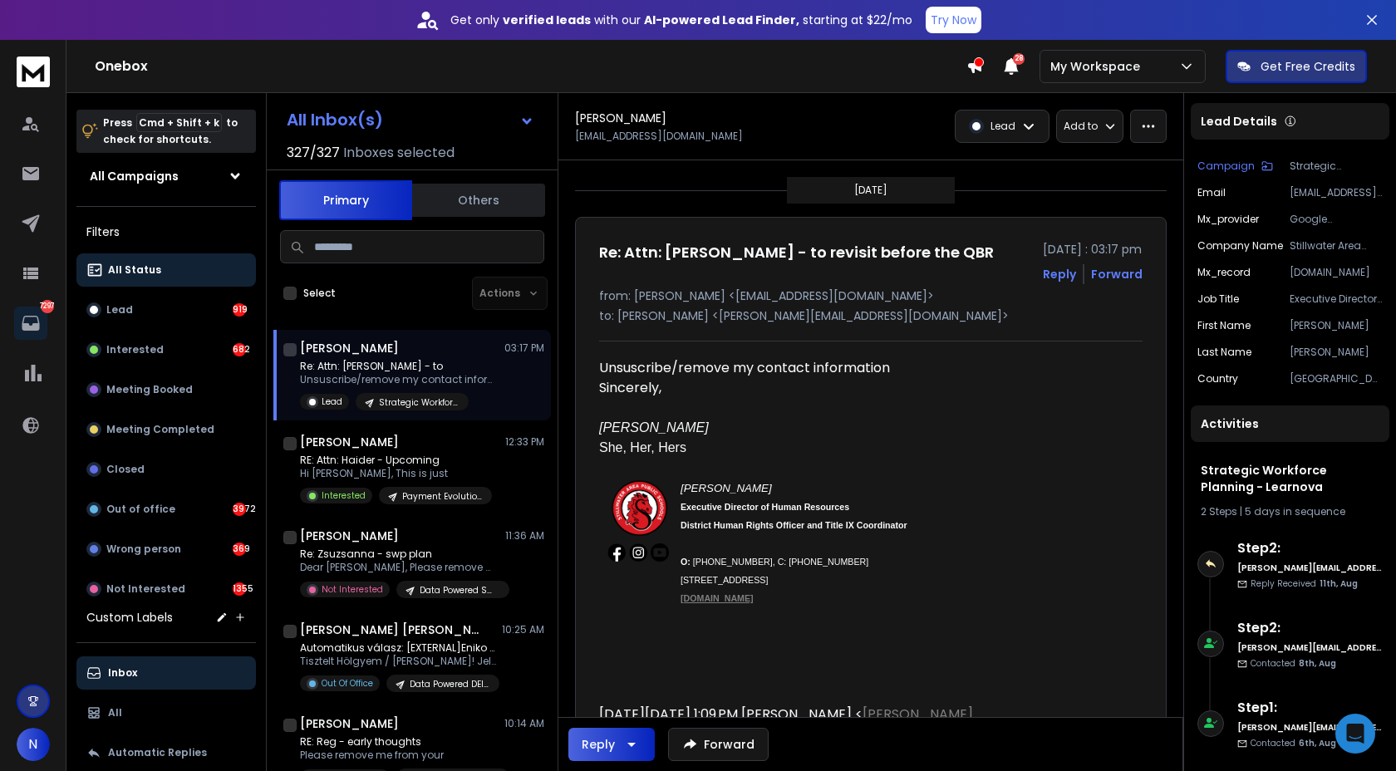
click at [1156, 128] on button "button" at bounding box center [1148, 126] width 37 height 33
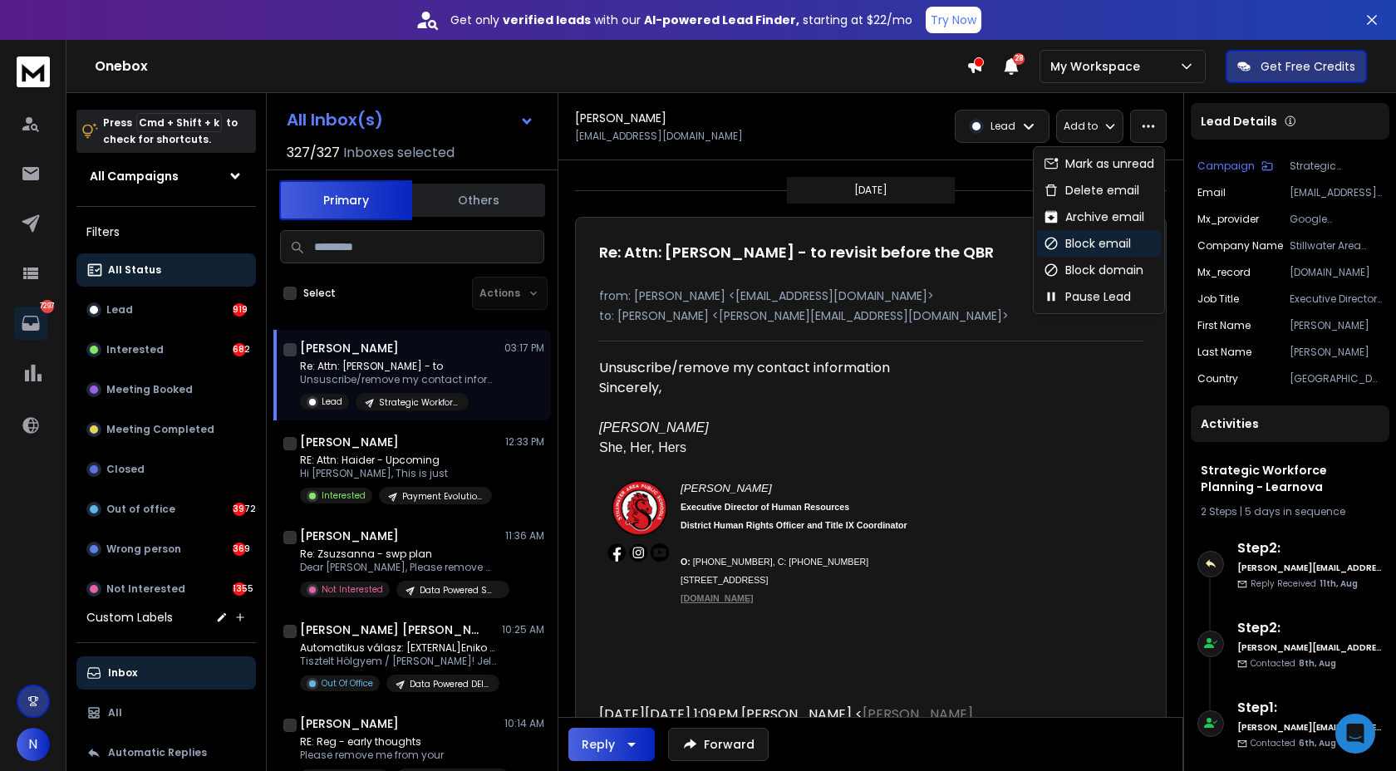
click at [1120, 244] on div "Block email" at bounding box center [1087, 243] width 87 height 17
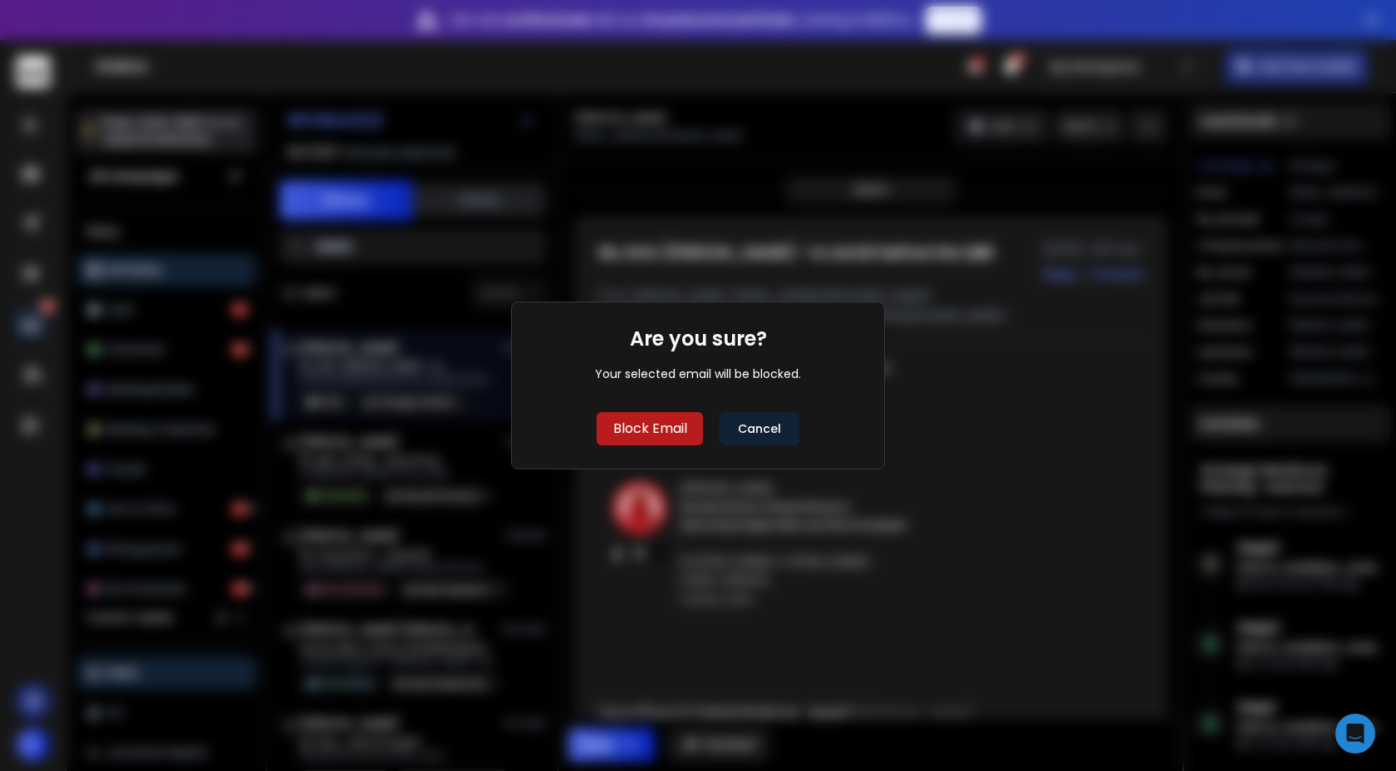
click at [682, 430] on button "Block Email" at bounding box center [650, 428] width 106 height 33
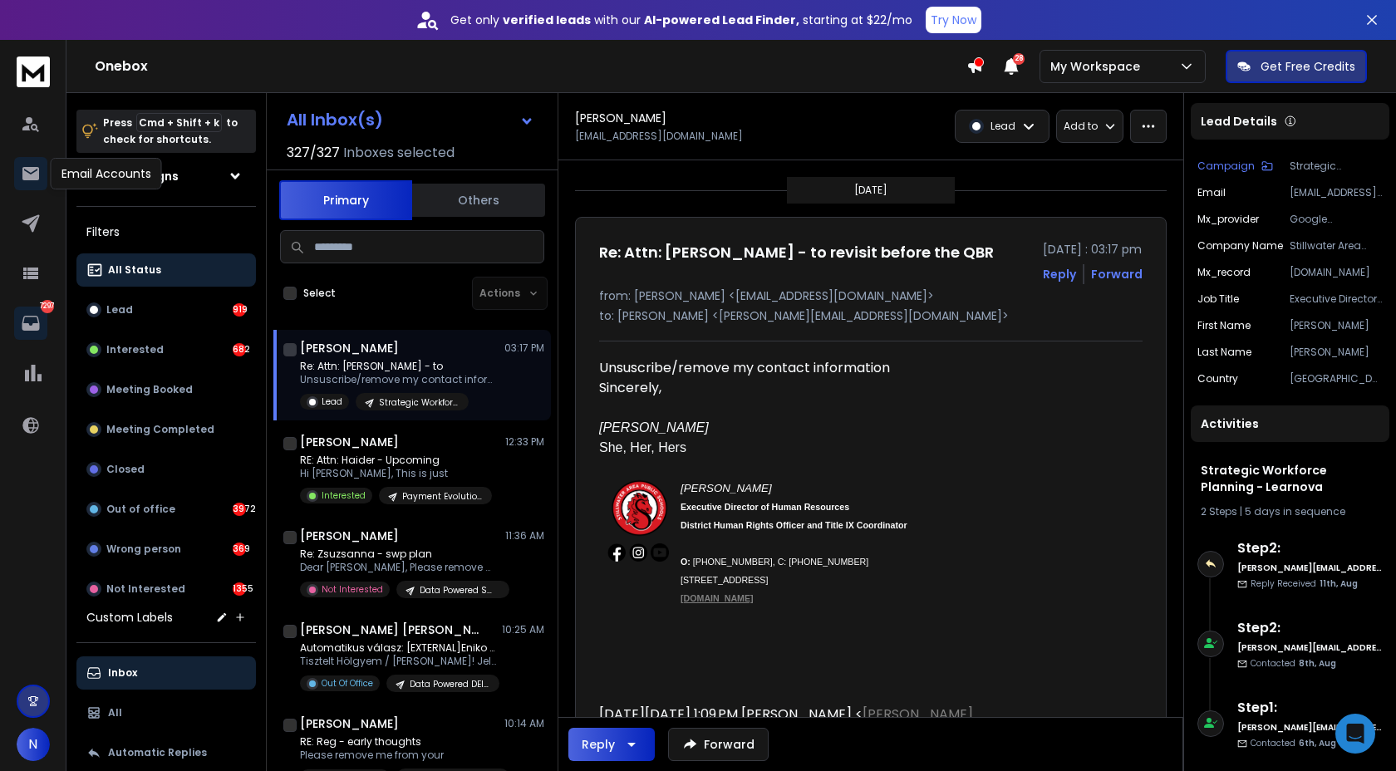
click at [28, 174] on icon at bounding box center [30, 173] width 17 height 13
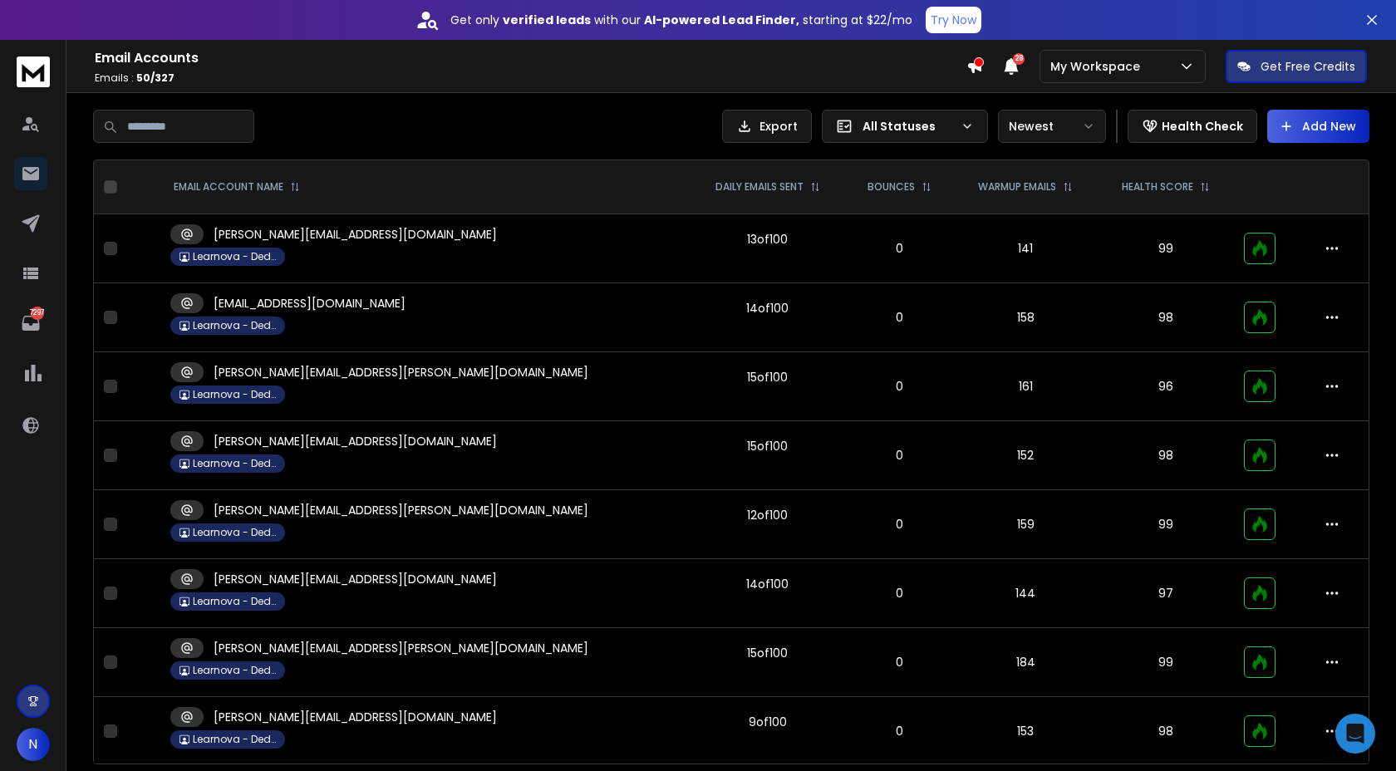
click at [208, 125] on input at bounding box center [173, 126] width 161 height 33
type input "**********"
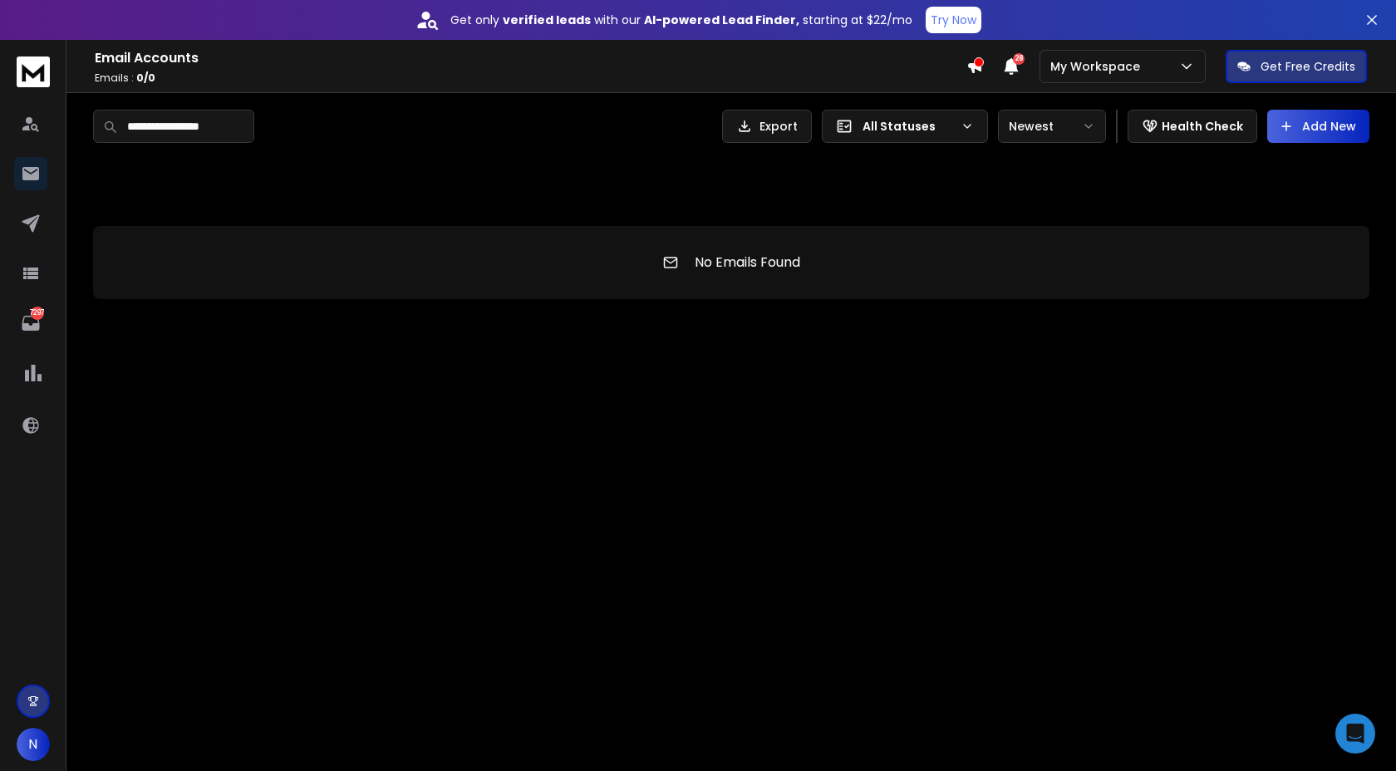
click at [219, 134] on input "**********" at bounding box center [173, 126] width 161 height 33
click at [222, 135] on input "**********" at bounding box center [173, 126] width 161 height 33
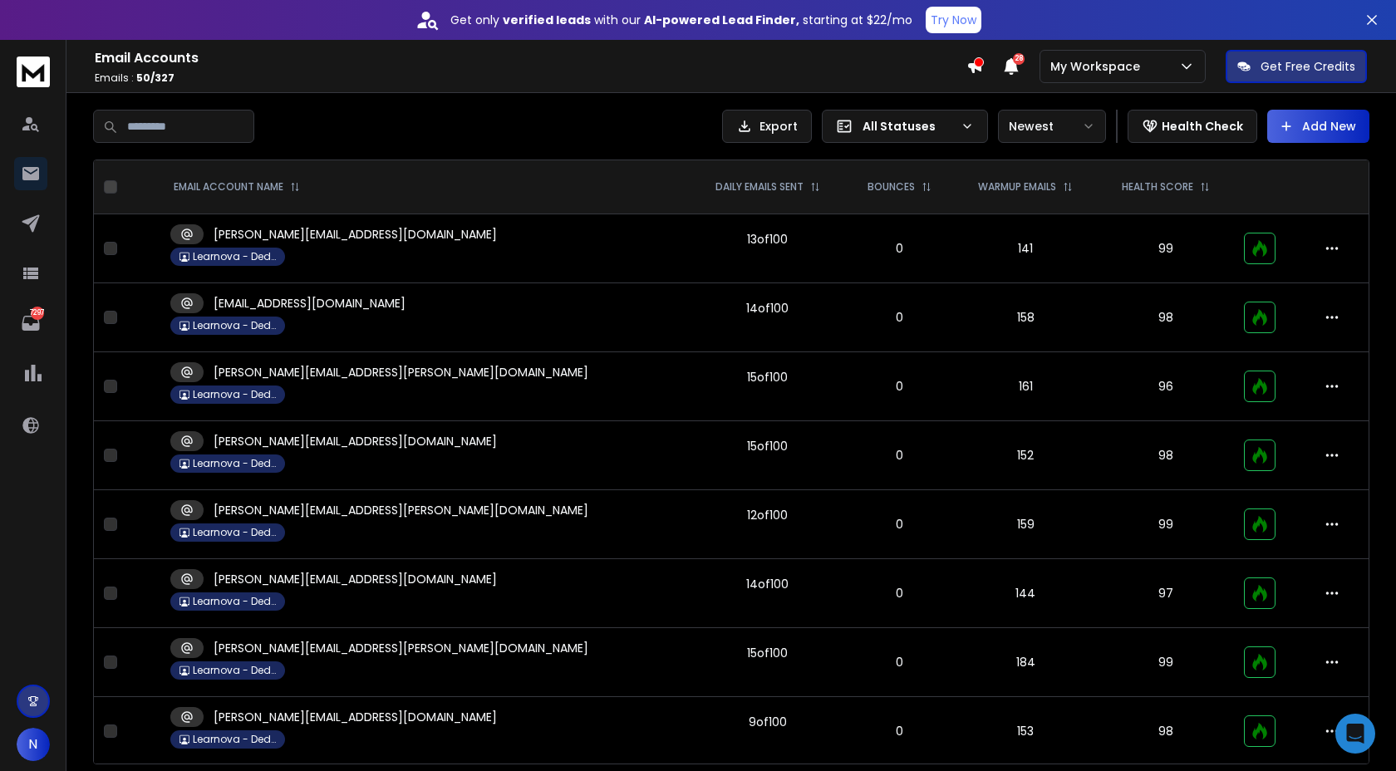
paste input "**********"
type input "**********"
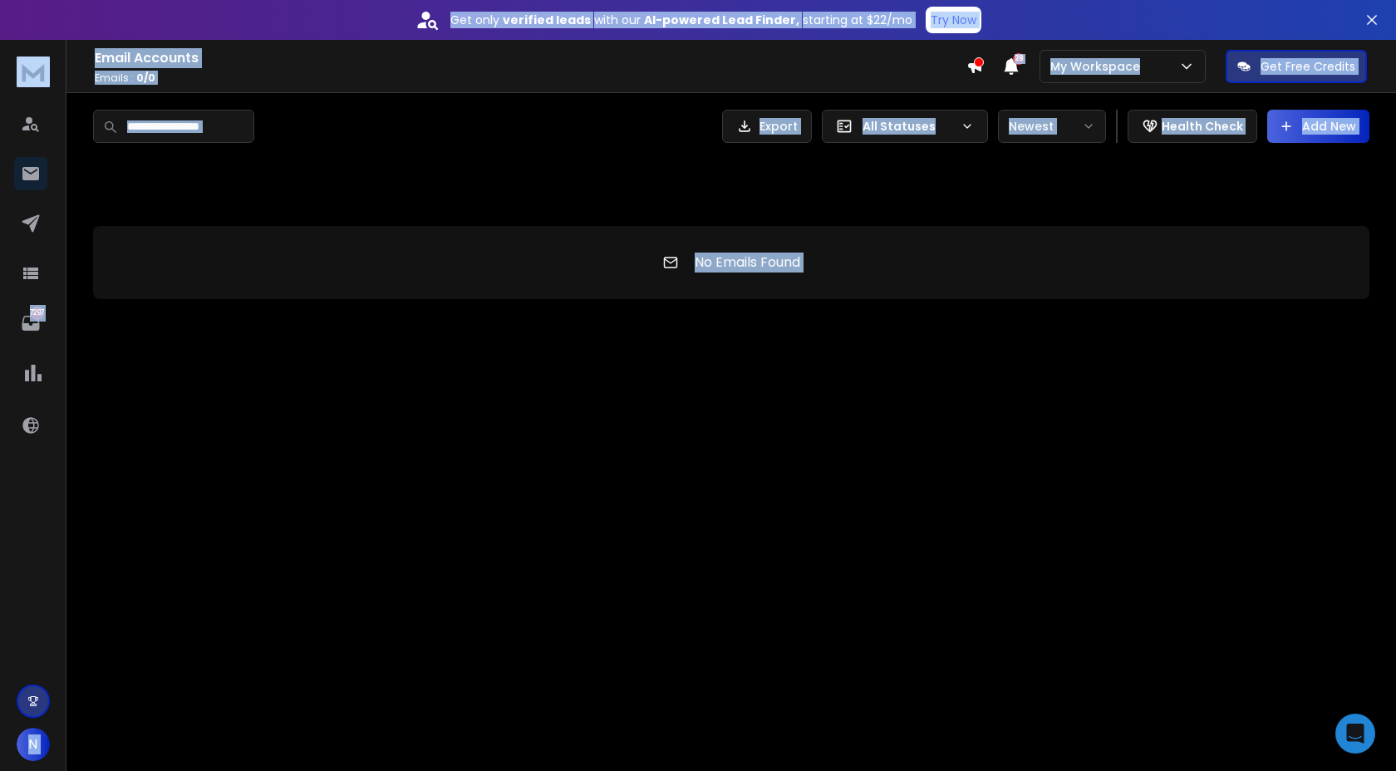
click at [168, 124] on input "**********" at bounding box center [173, 126] width 161 height 33
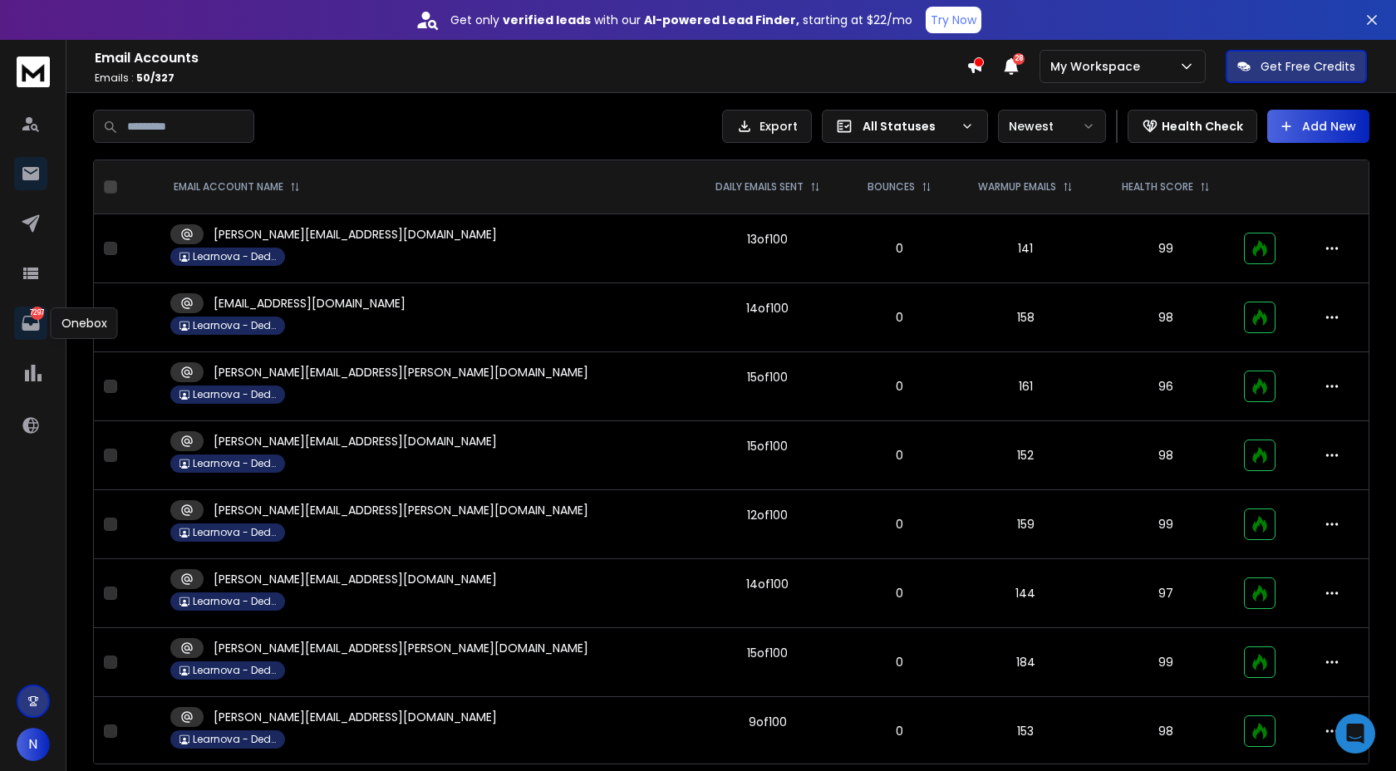
click at [21, 313] on icon at bounding box center [31, 323] width 20 height 20
